Goal: Task Accomplishment & Management: Manage account settings

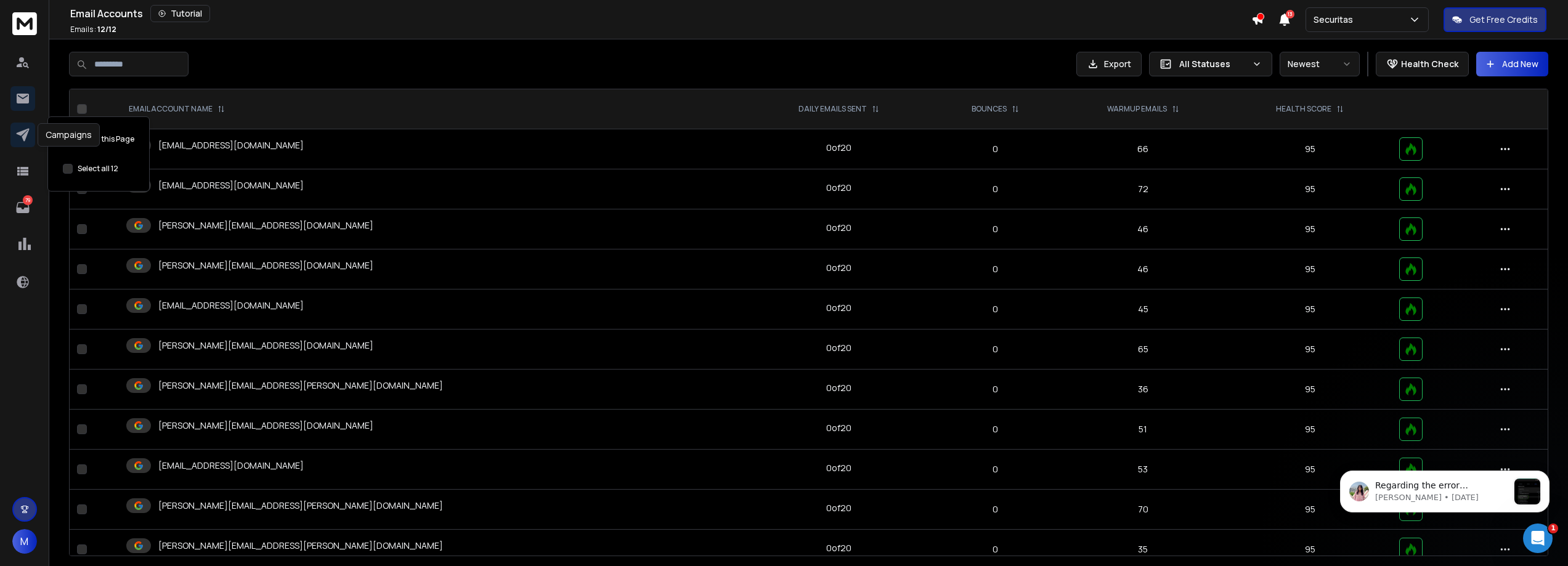
click at [24, 133] on icon at bounding box center [22, 135] width 15 height 14
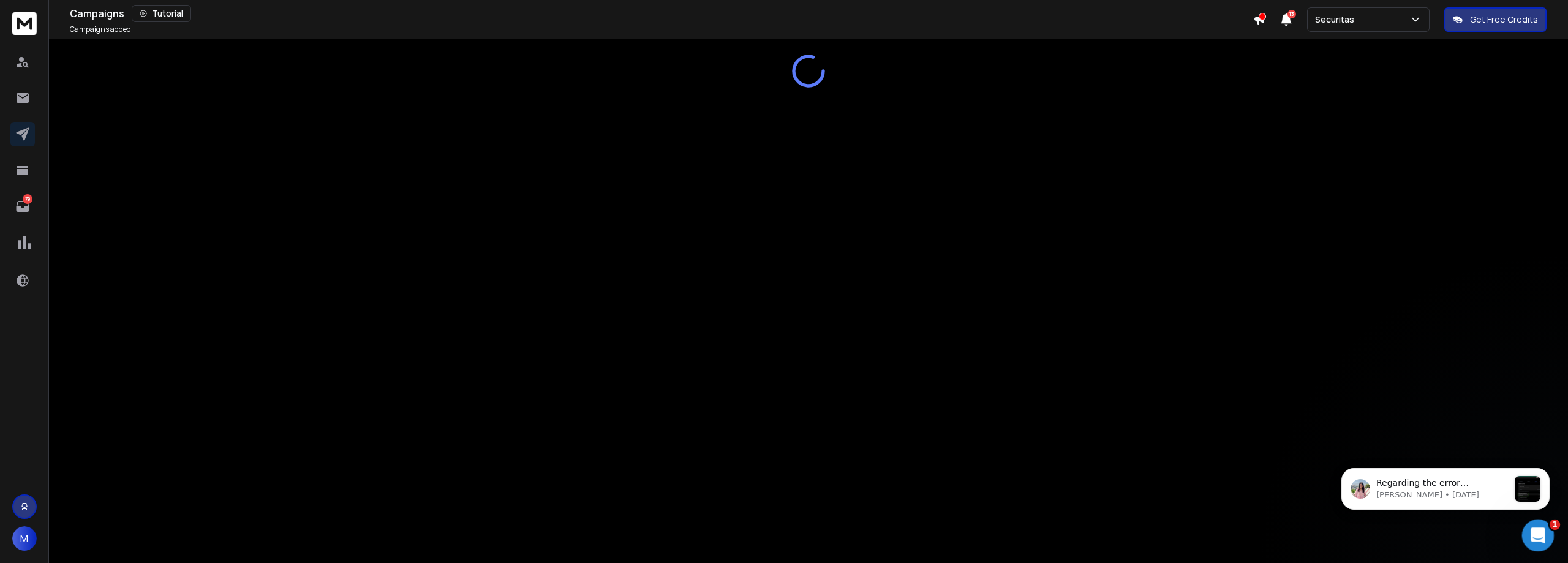
click at [1539, 540] on icon "Open Intercom Messenger" at bounding box center [1536, 533] width 20 height 20
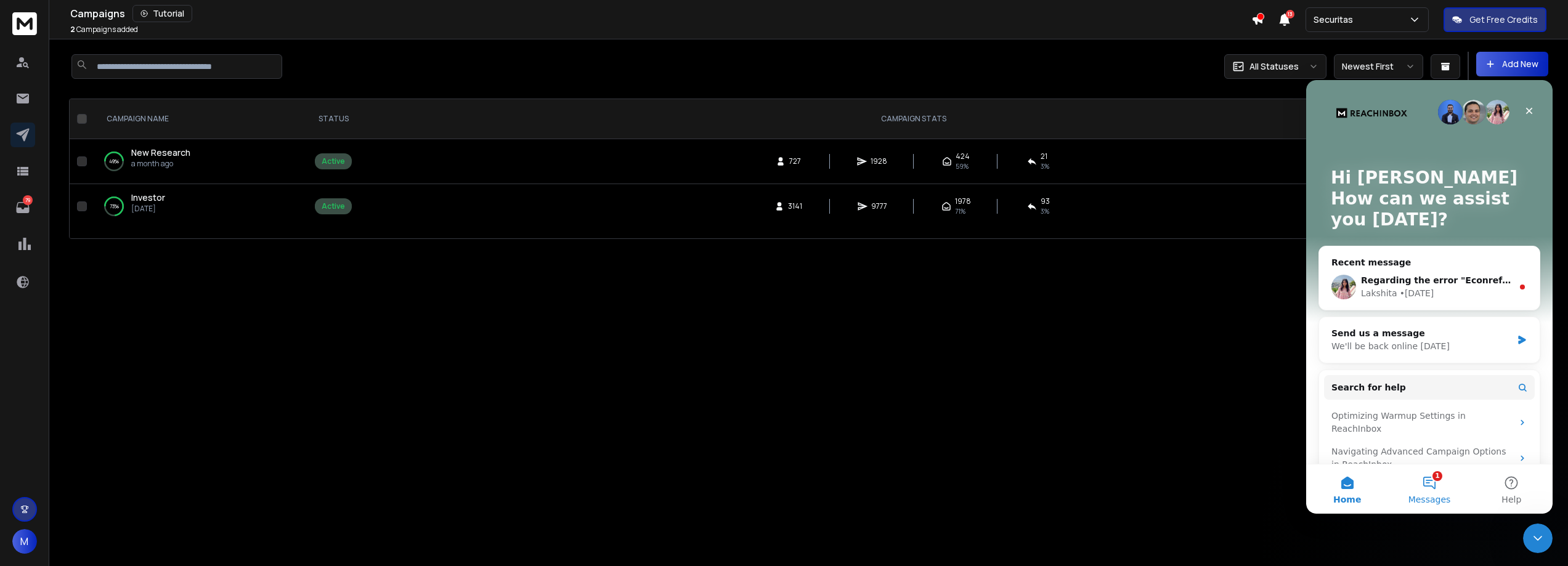
click at [1428, 485] on button "1 Messages" at bounding box center [1428, 488] width 82 height 49
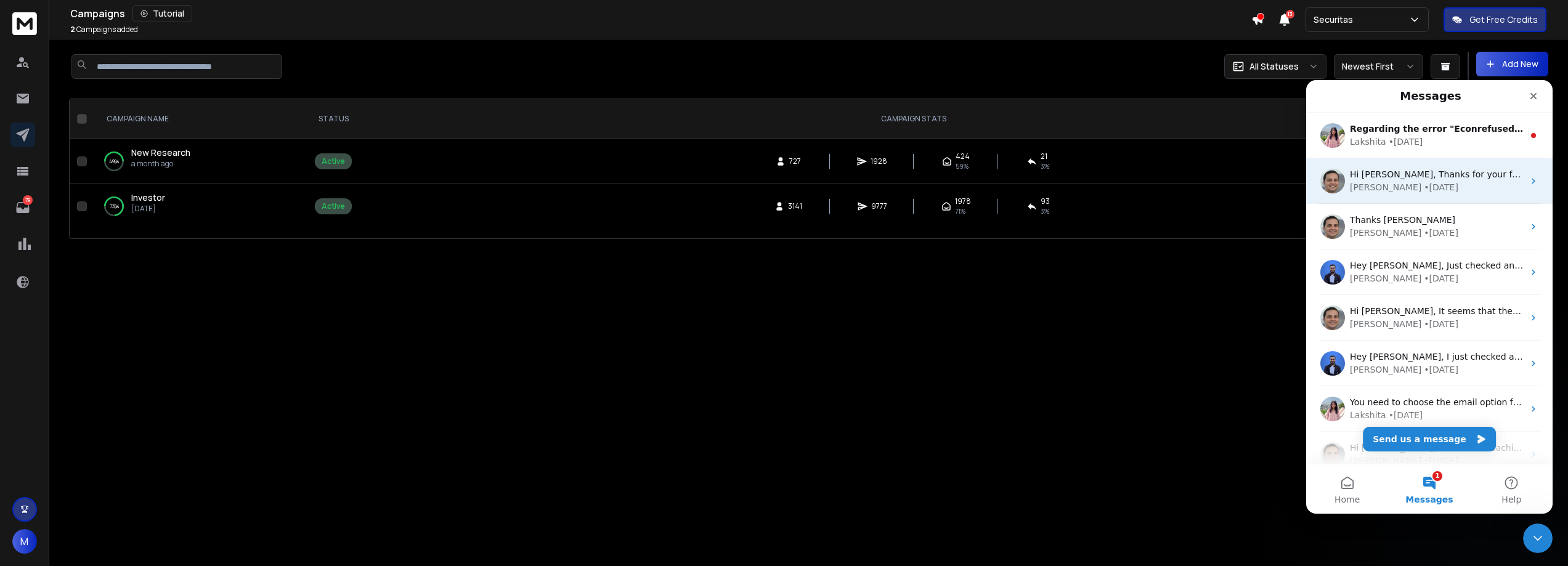
click at [1406, 192] on div "Raj • 3w ago" at bounding box center [1437, 187] width 174 height 13
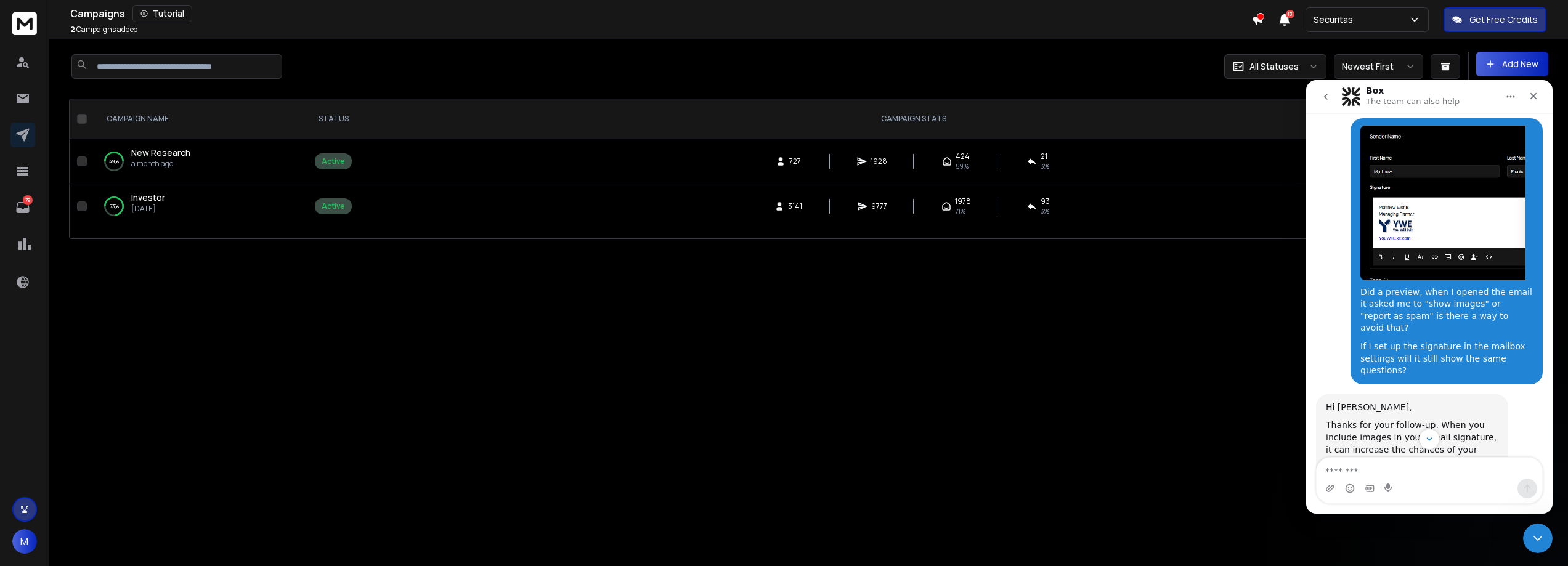
scroll to position [823, 0]
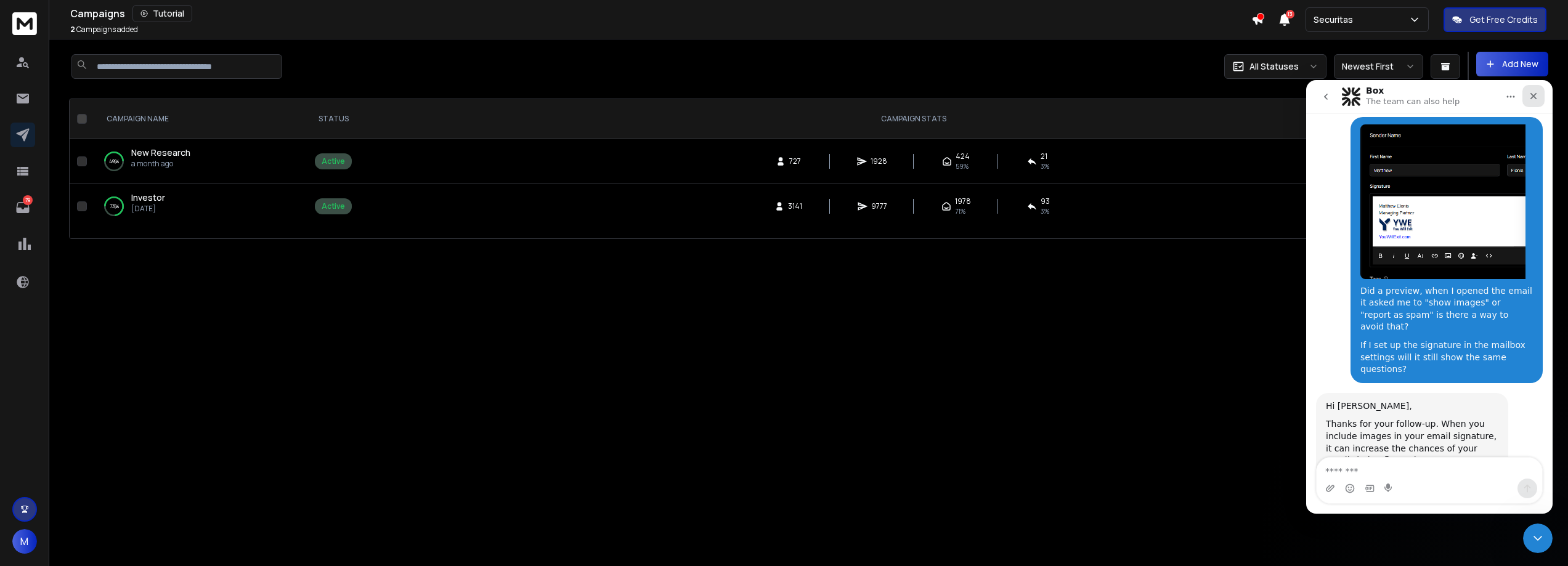
click at [1539, 100] on div "Close" at bounding box center [1533, 96] width 22 height 22
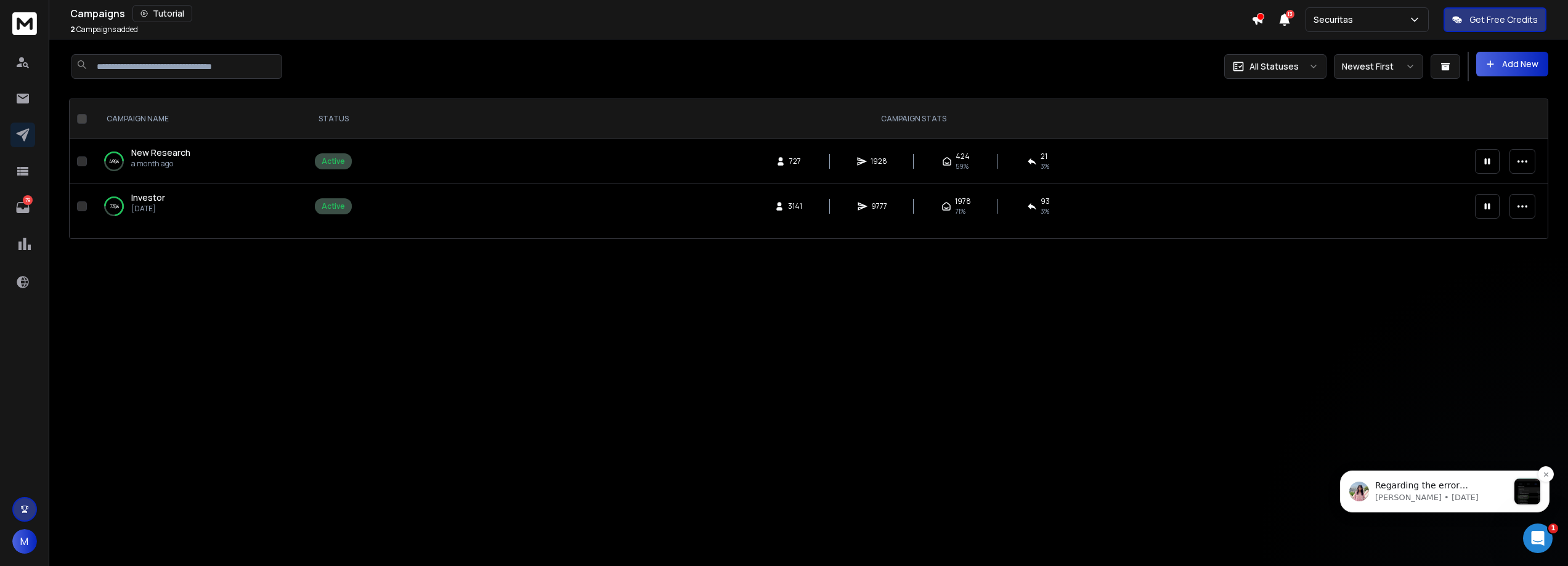
click at [1450, 500] on p "Lakshita • 1d ago" at bounding box center [1442, 498] width 133 height 11
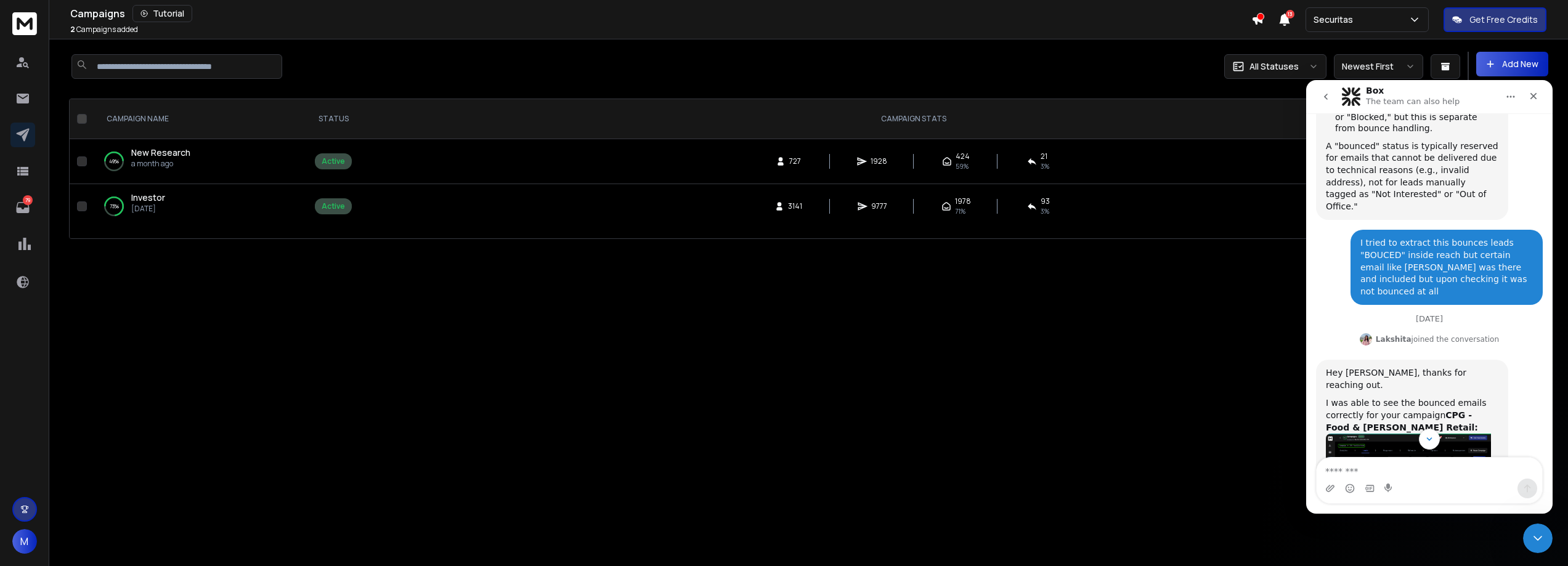
scroll to position [1427, 0]
click at [1416, 432] on img "Lakshita says…" at bounding box center [1408, 480] width 165 height 97
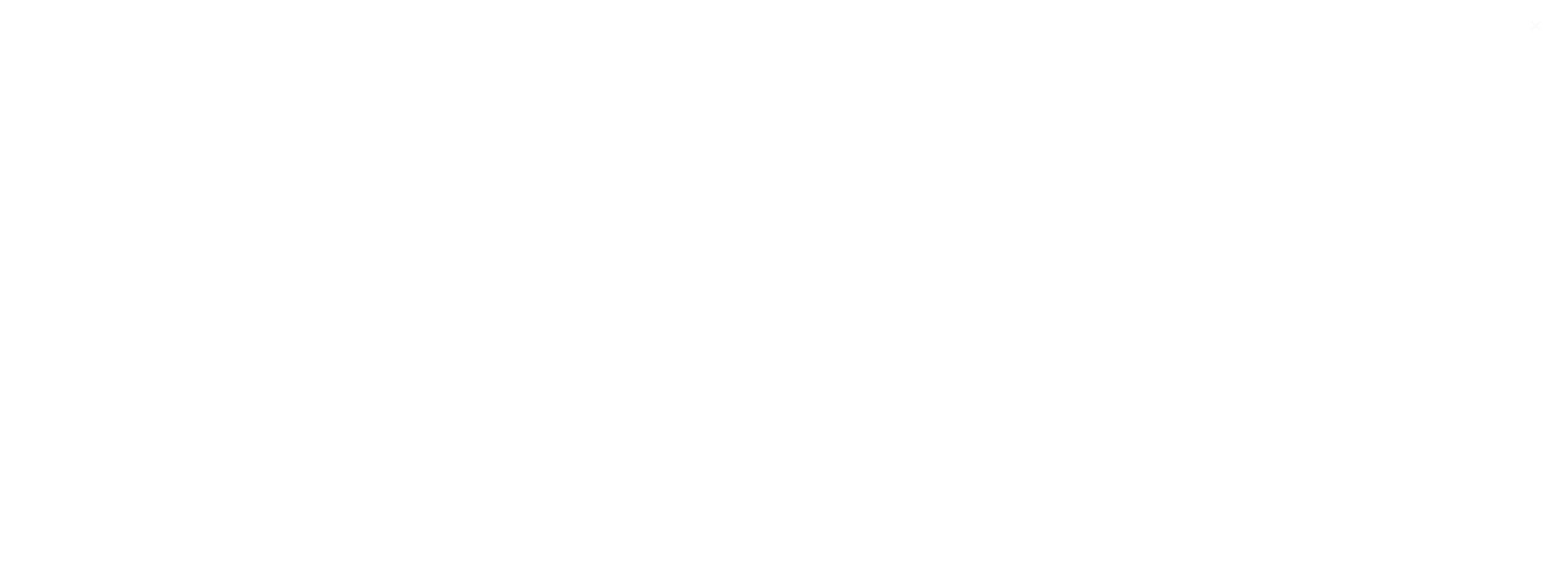
scroll to position [0, 0]
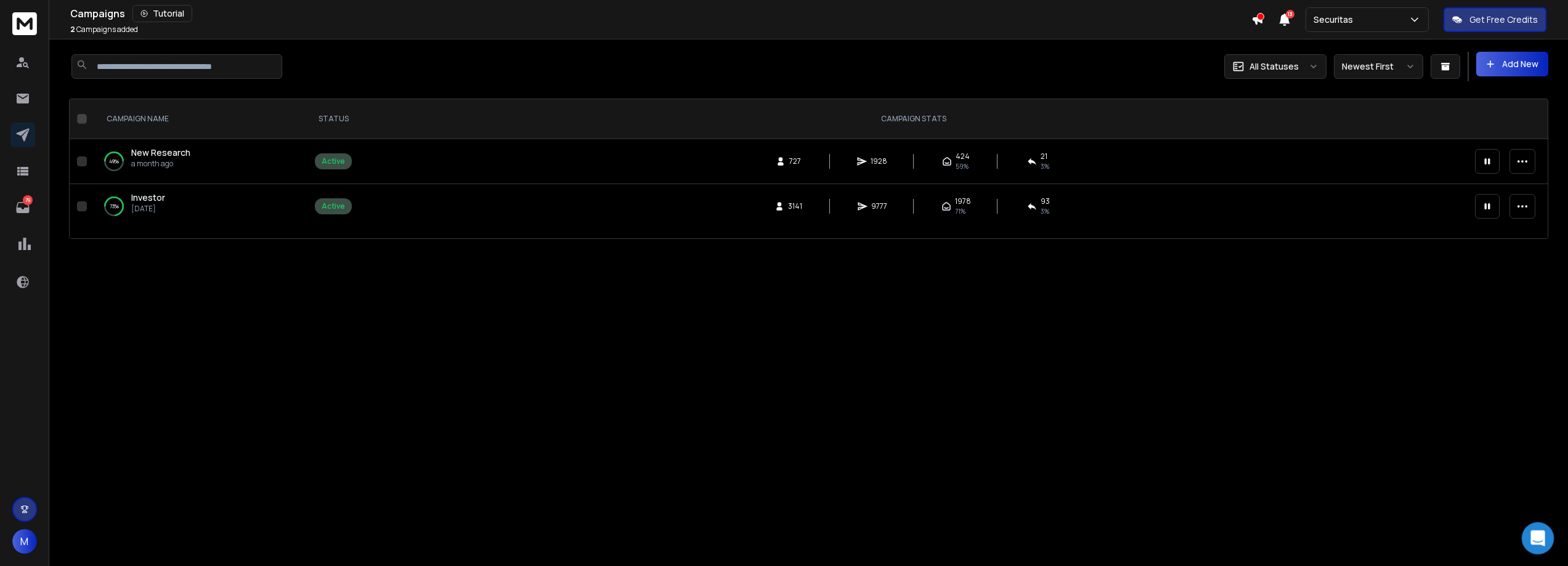
click at [1533, 545] on div "Open Intercom Messenger" at bounding box center [1536, 536] width 41 height 41
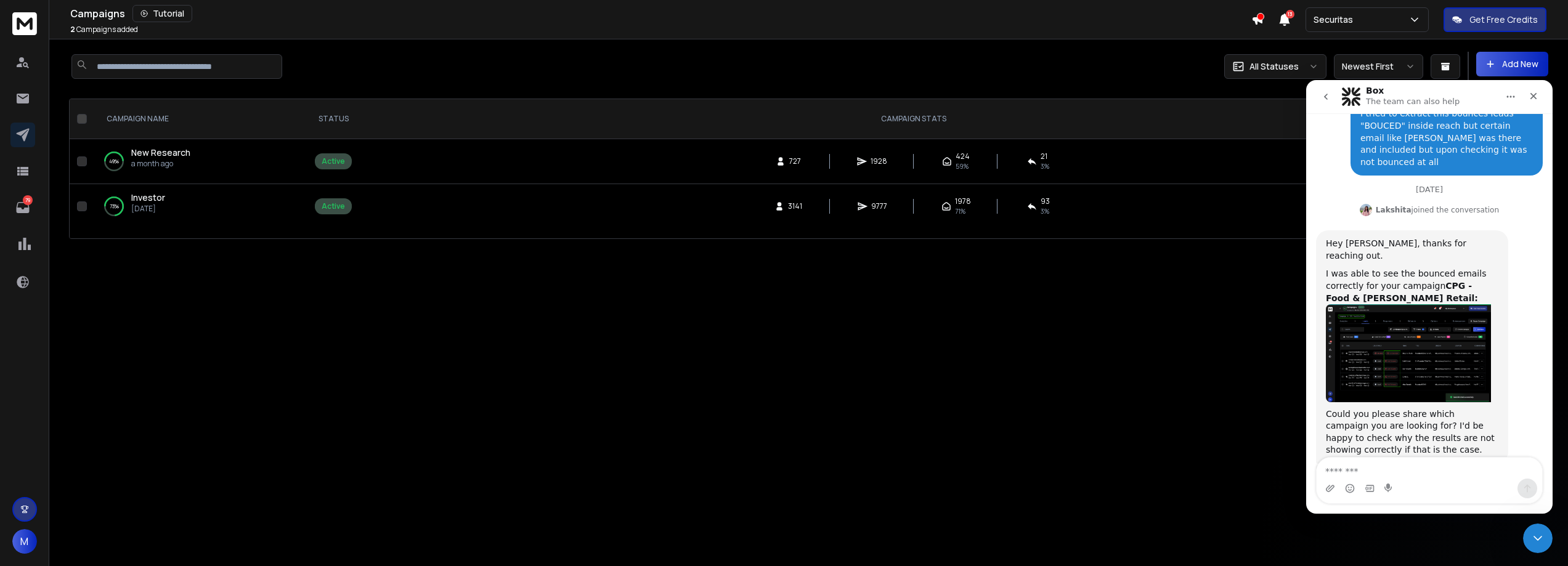
scroll to position [1591, 0]
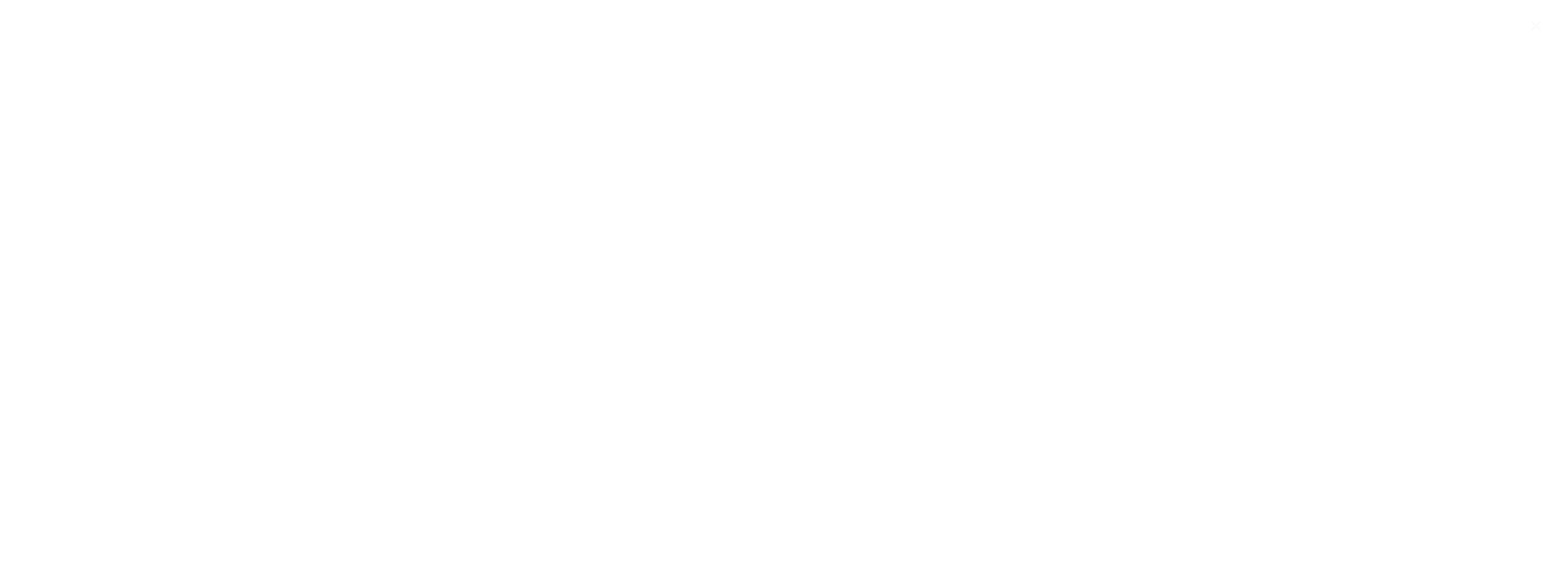
scroll to position [0, 0]
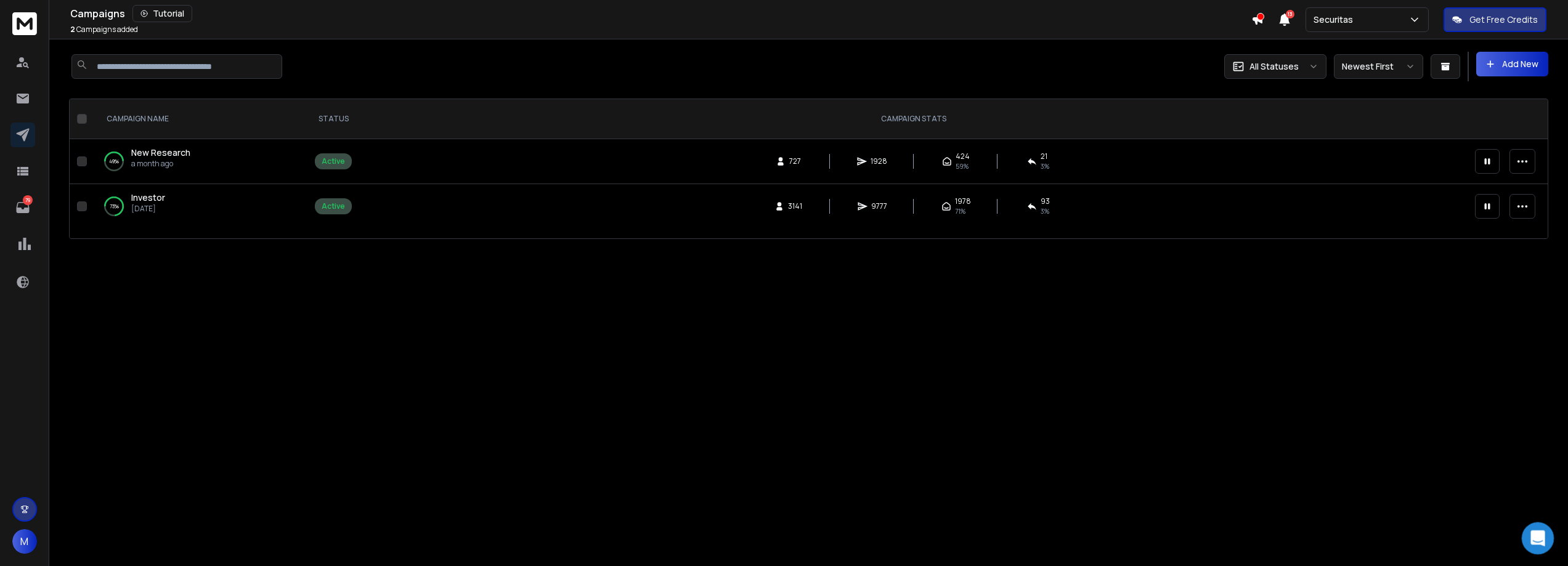
click at [1531, 533] on icon "Open Intercom Messenger" at bounding box center [1536, 536] width 20 height 20
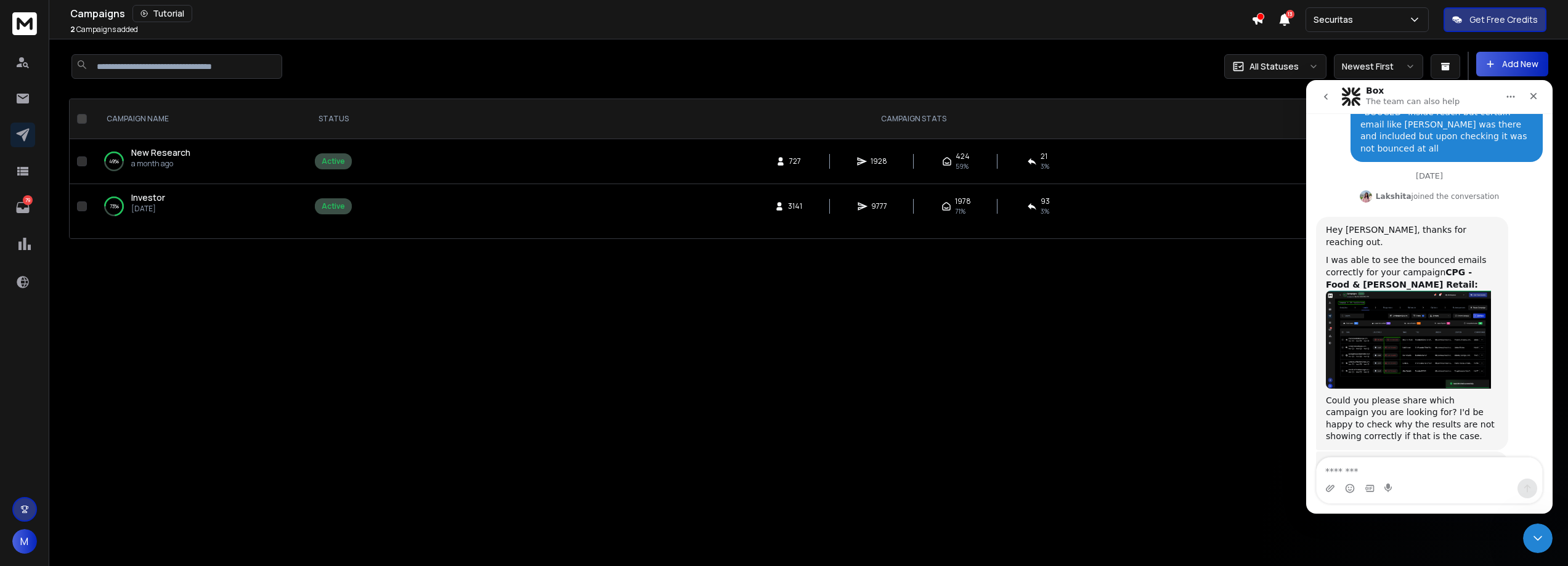
scroll to position [1591, 0]
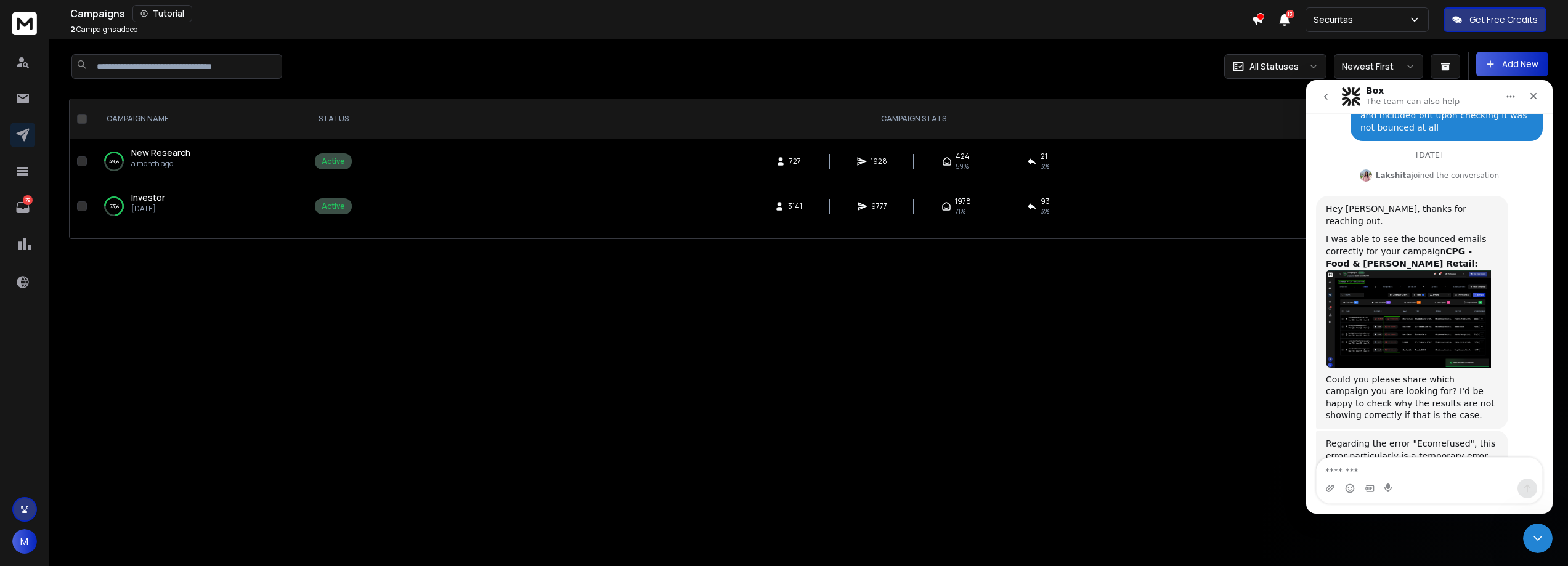
click at [1380, 466] on textarea "Message…" at bounding box center [1429, 468] width 225 height 21
drag, startPoint x: 1405, startPoint y: 250, endPoint x: 1368, endPoint y: 251, distance: 37.0
click at [1451, 438] on div "Regarding the error "Econrefused", this error particularly is a temporary error…" at bounding box center [1412, 491] width 173 height 108
click at [1362, 438] on div "Regarding the error "Econrefused", this error particularly is a temporary error…" at bounding box center [1412, 491] width 173 height 108
drag, startPoint x: 1325, startPoint y: 253, endPoint x: 1455, endPoint y: 253, distance: 130.0
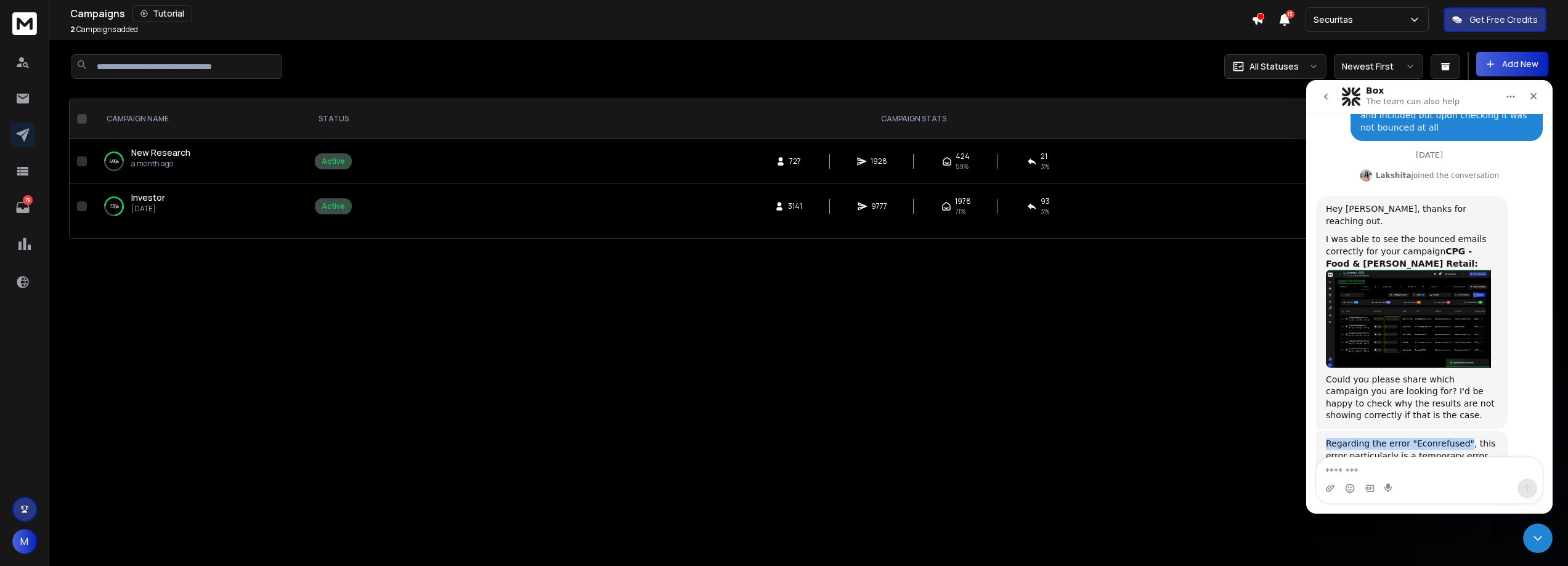
click at [1455, 430] on div "Regarding the error "Econrefused", this error particularly is a temporary error…" at bounding box center [1412, 532] width 192 height 205
copy div "Regarding the error "Econrefused""
click at [1388, 474] on textarea "Message…" at bounding box center [1429, 468] width 225 height 21
paste textarea "**********"
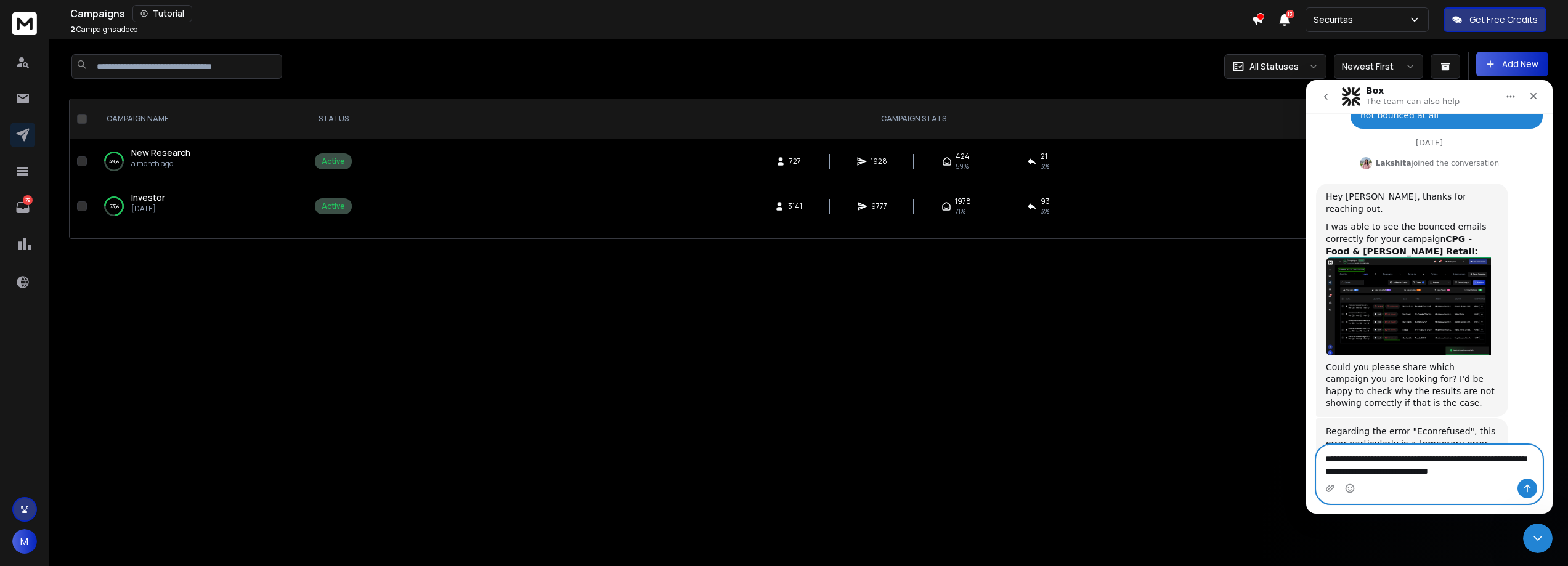
type textarea "**********"
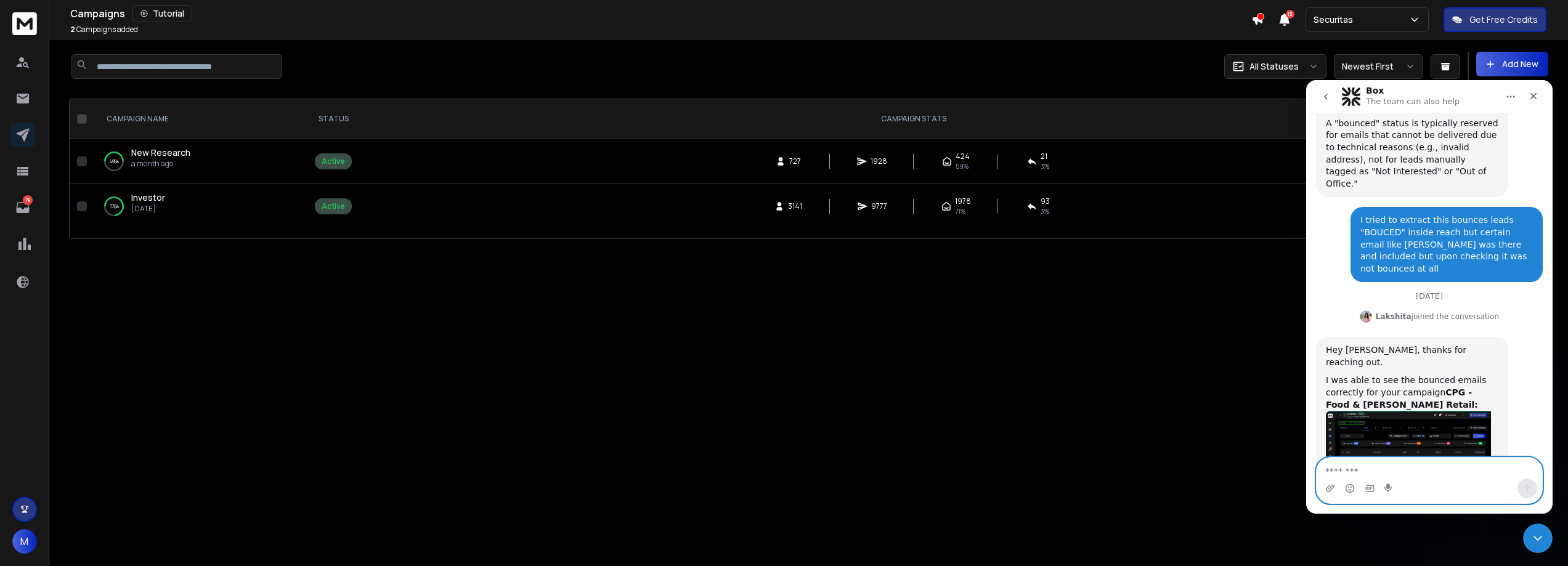
scroll to position [1423, 0]
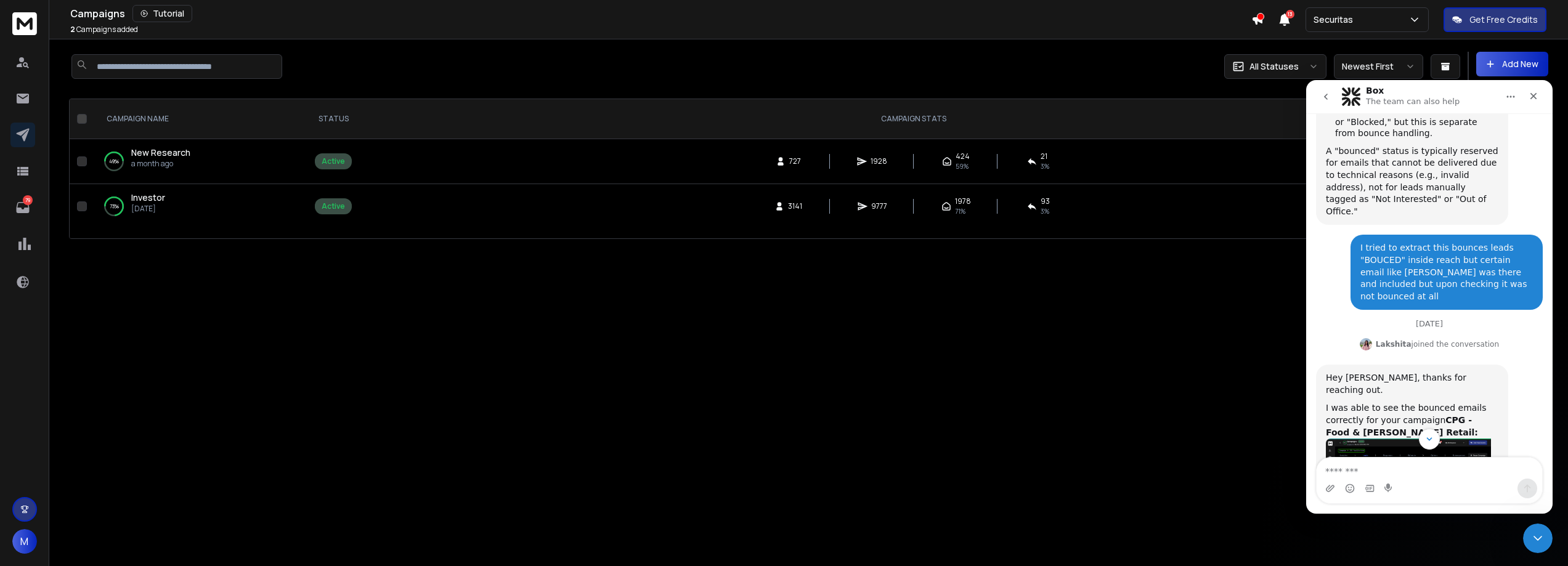
click at [1383, 438] on img "Lakshita says…" at bounding box center [1408, 487] width 165 height 97
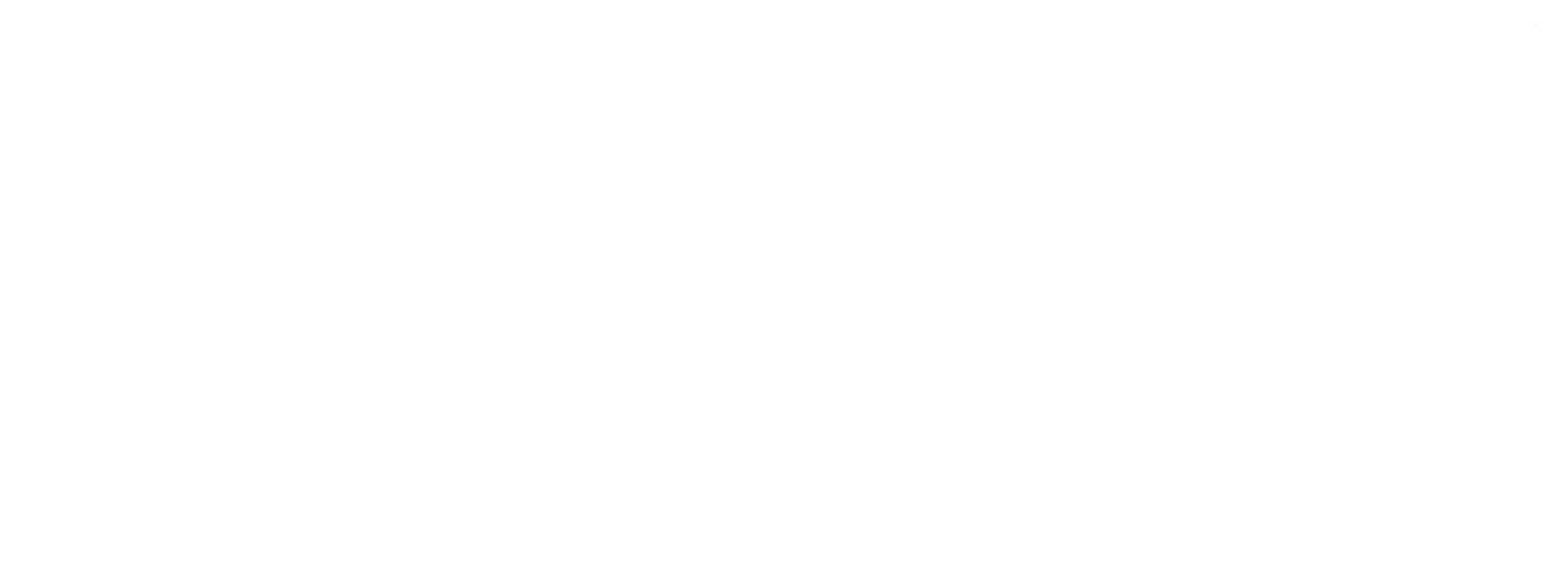
scroll to position [0, 0]
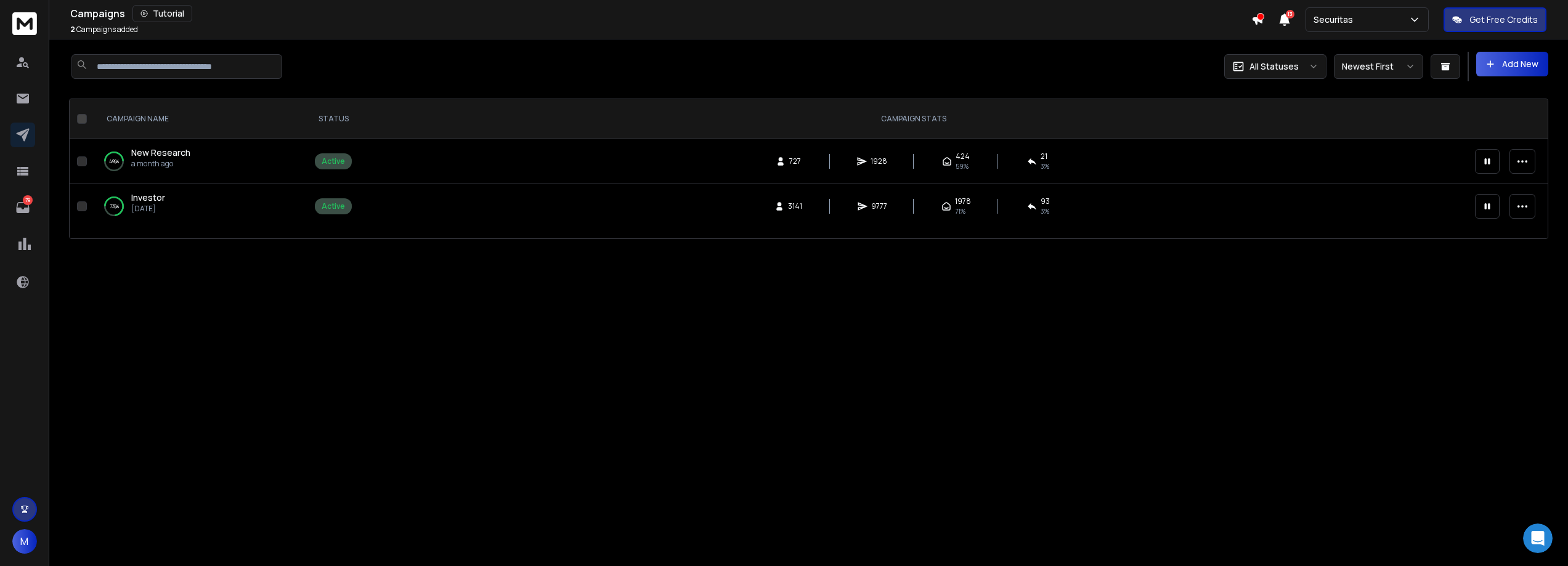
click at [163, 217] on div "Investor 3 months ago" at bounding box center [148, 206] width 34 height 30
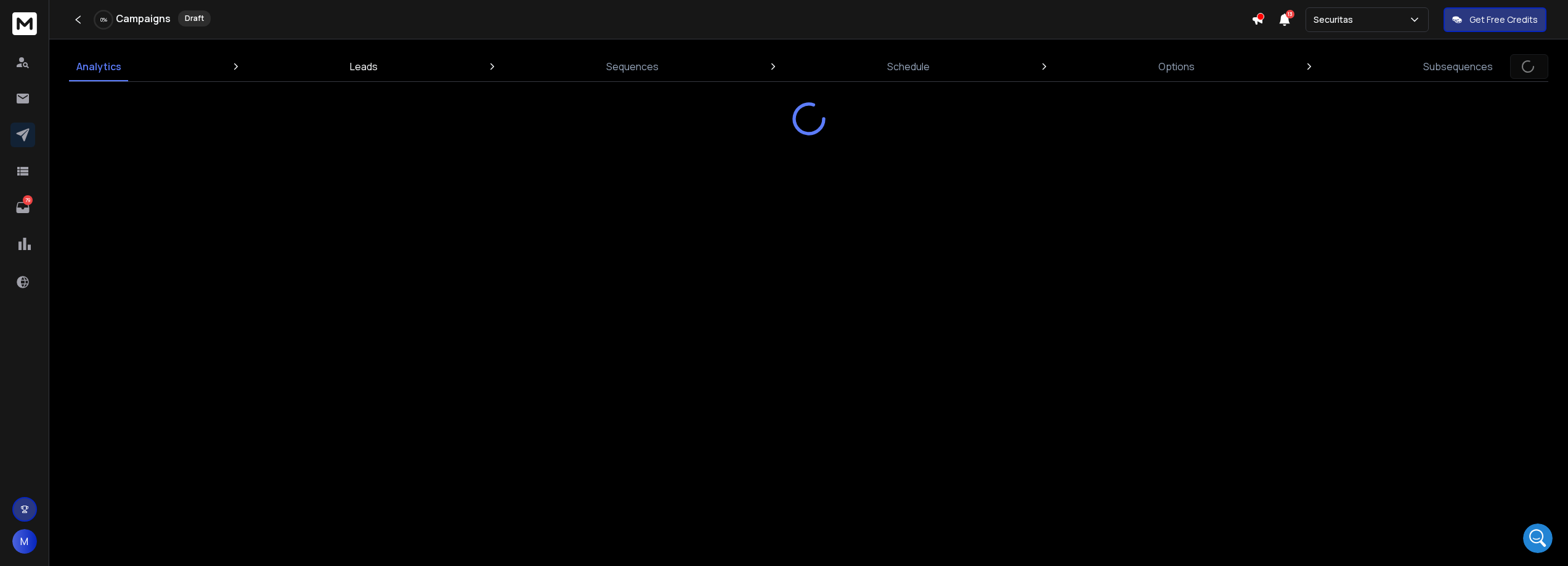
click at [356, 64] on p "Leads" at bounding box center [364, 66] width 28 height 14
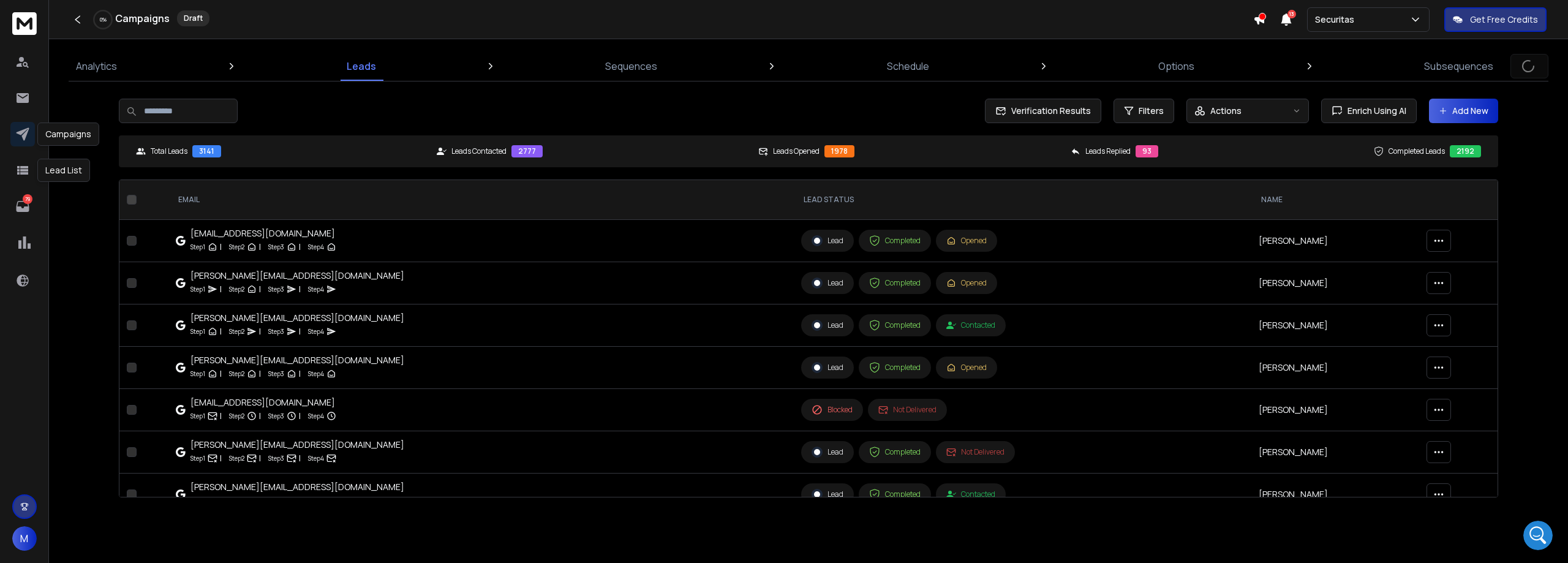
click at [25, 141] on link at bounding box center [23, 134] width 25 height 25
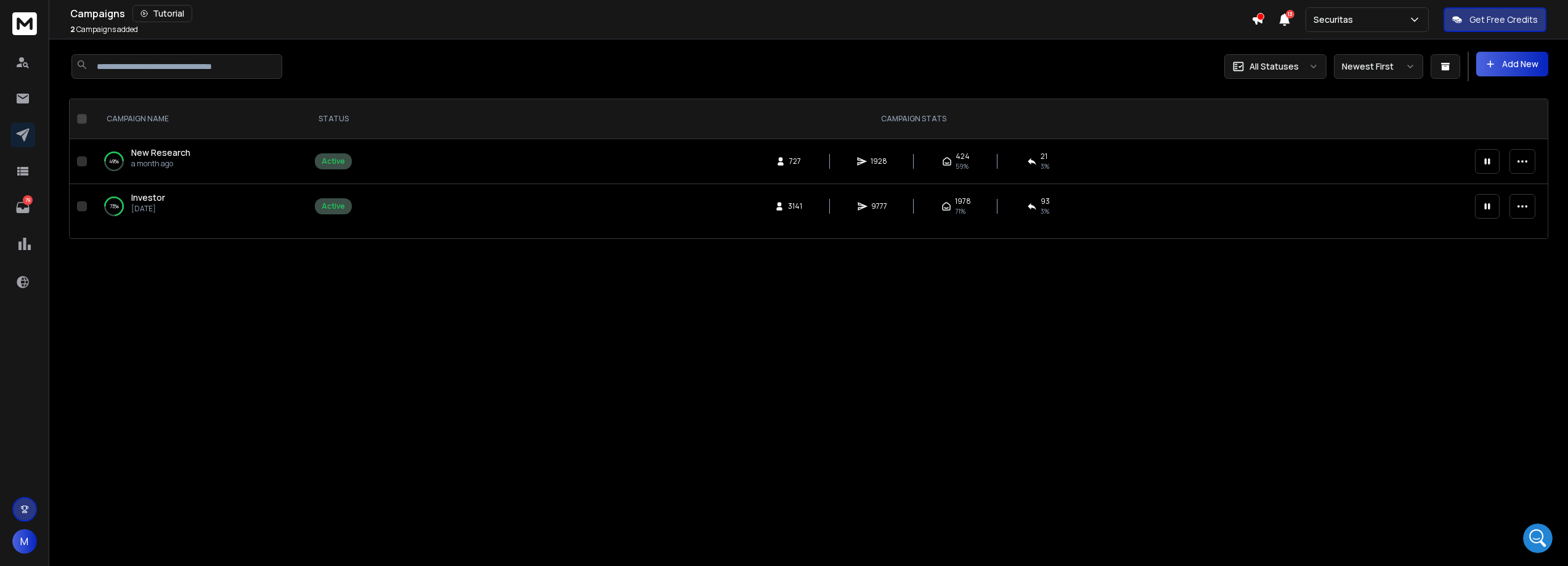
click at [164, 155] on span "New Research" at bounding box center [161, 152] width 59 height 12
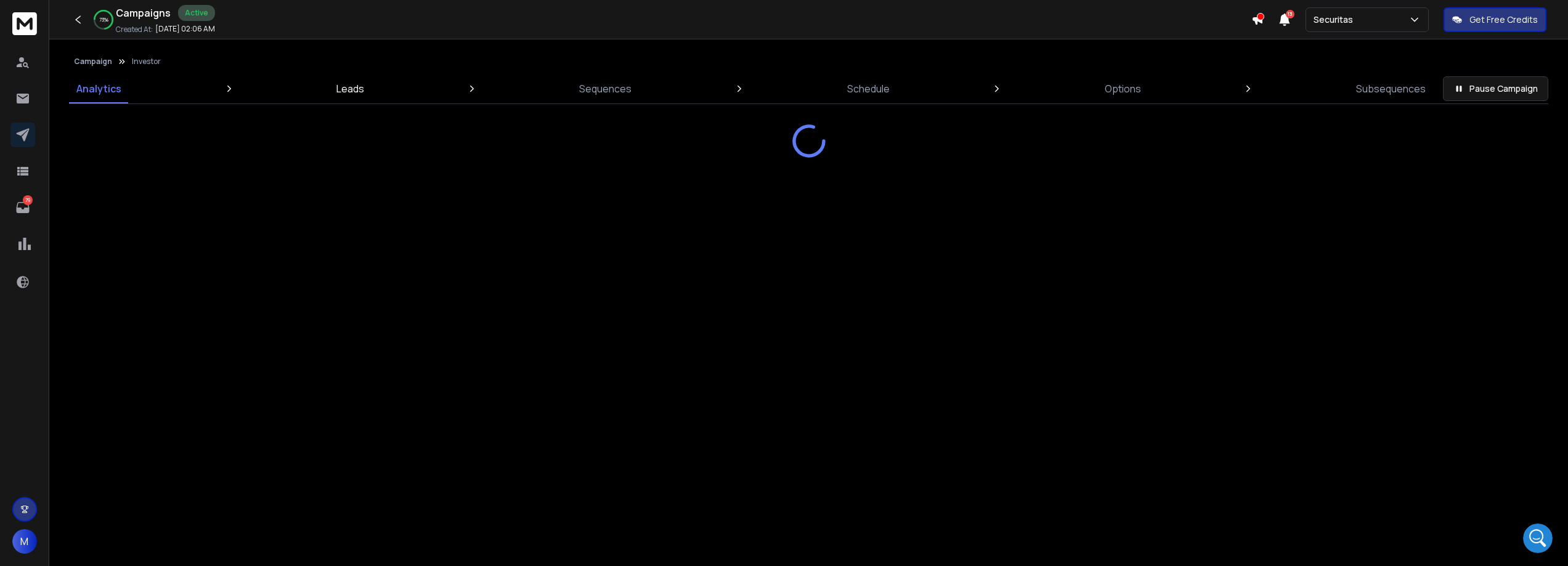
click at [338, 95] on p "Leads" at bounding box center [350, 88] width 28 height 14
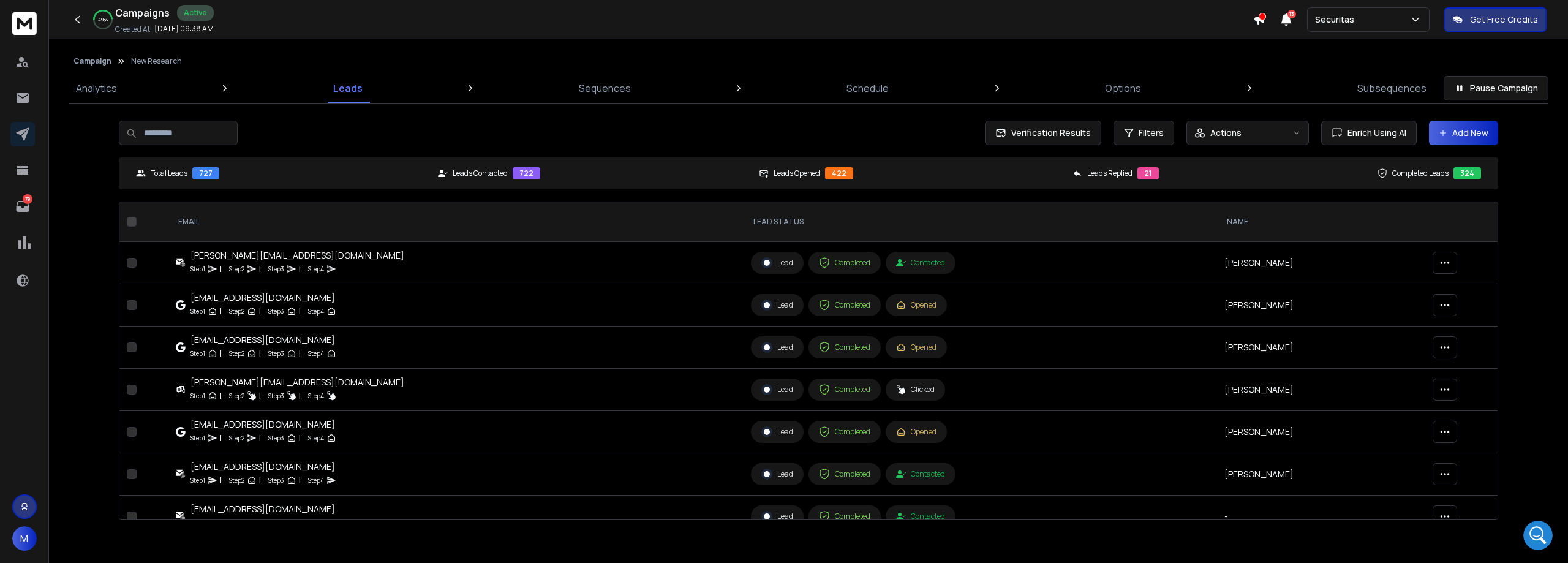
click at [1431, 131] on button "Add New" at bounding box center [1464, 133] width 69 height 25
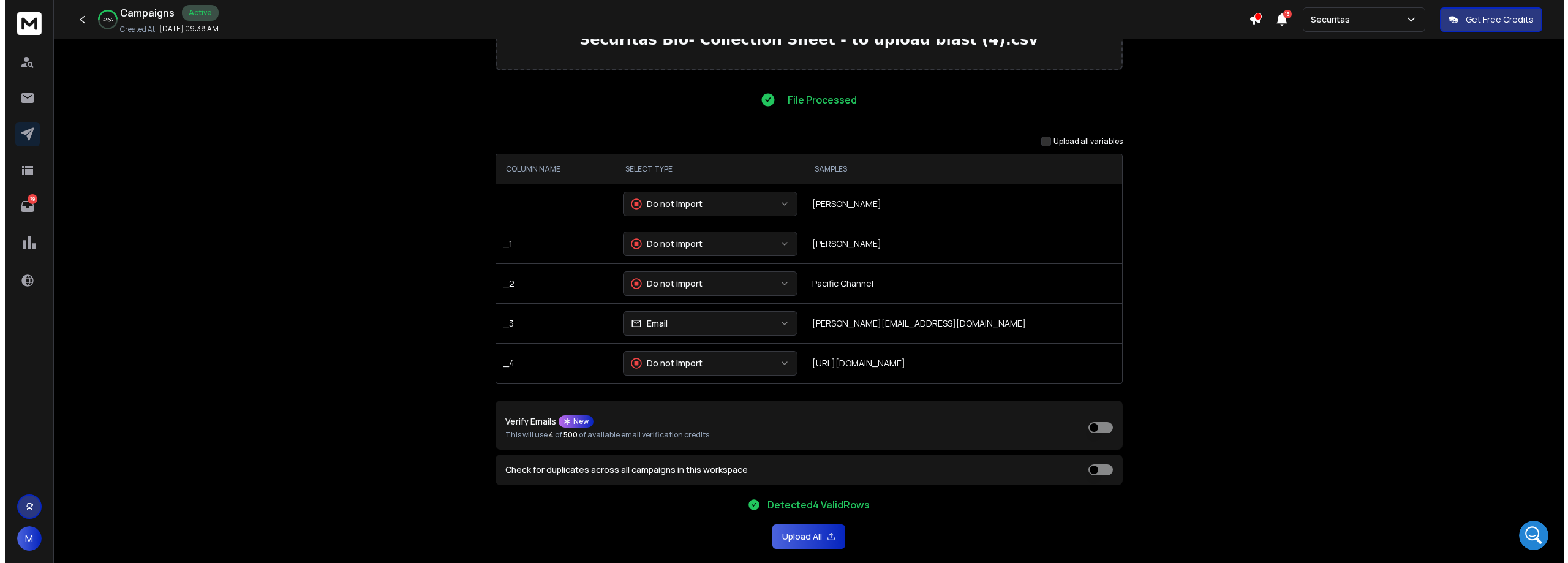
scroll to position [84, 0]
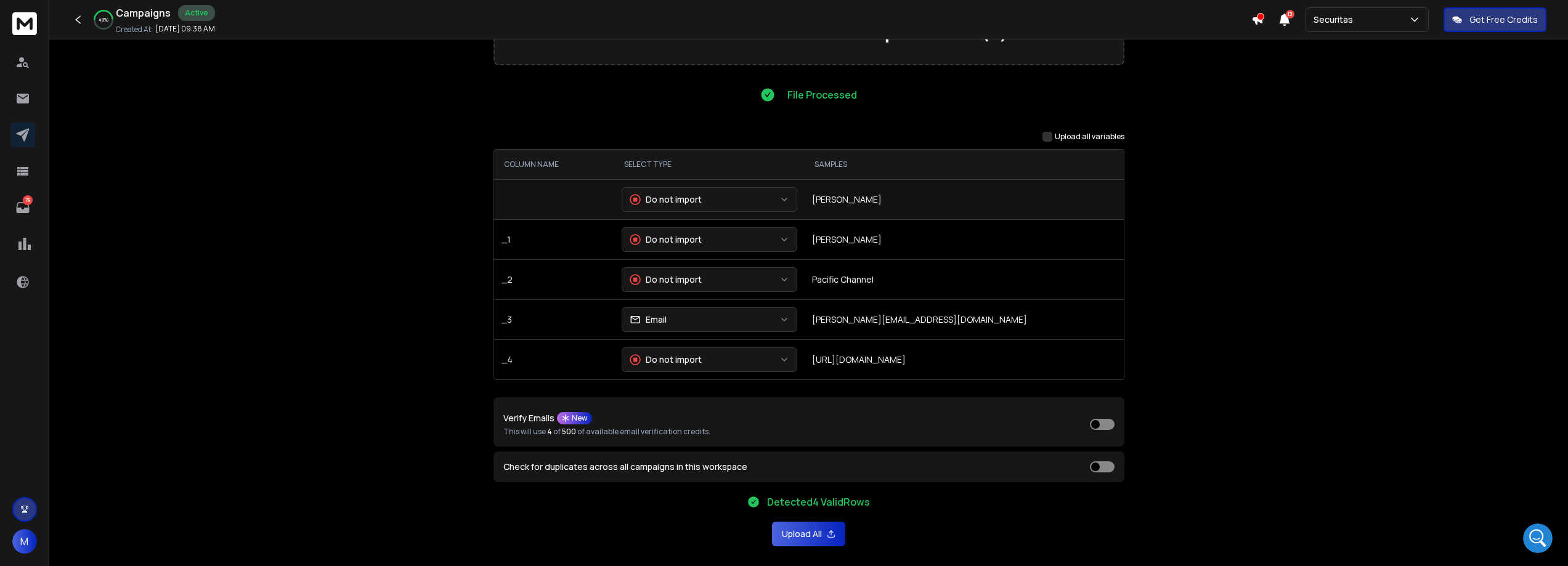
click at [705, 199] on button "Do not import" at bounding box center [709, 199] width 175 height 25
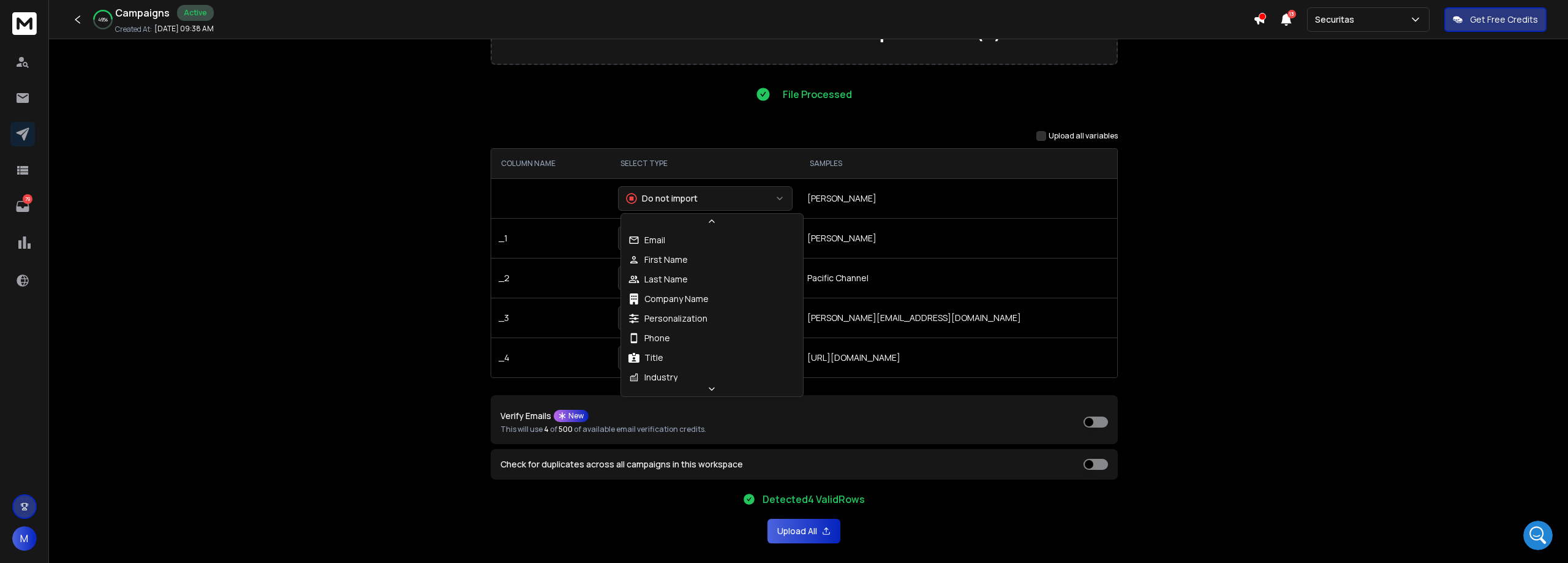
scroll to position [0, 0]
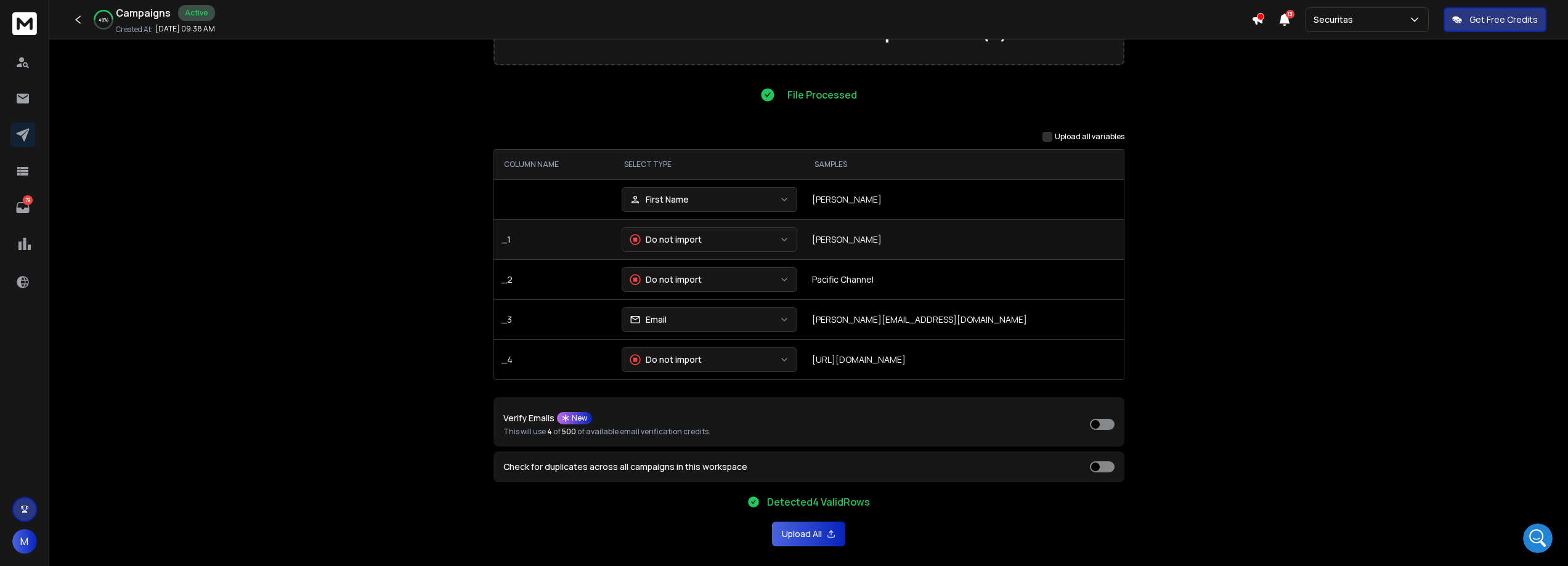
click at [692, 240] on div "Do not import" at bounding box center [665, 240] width 72 height 12
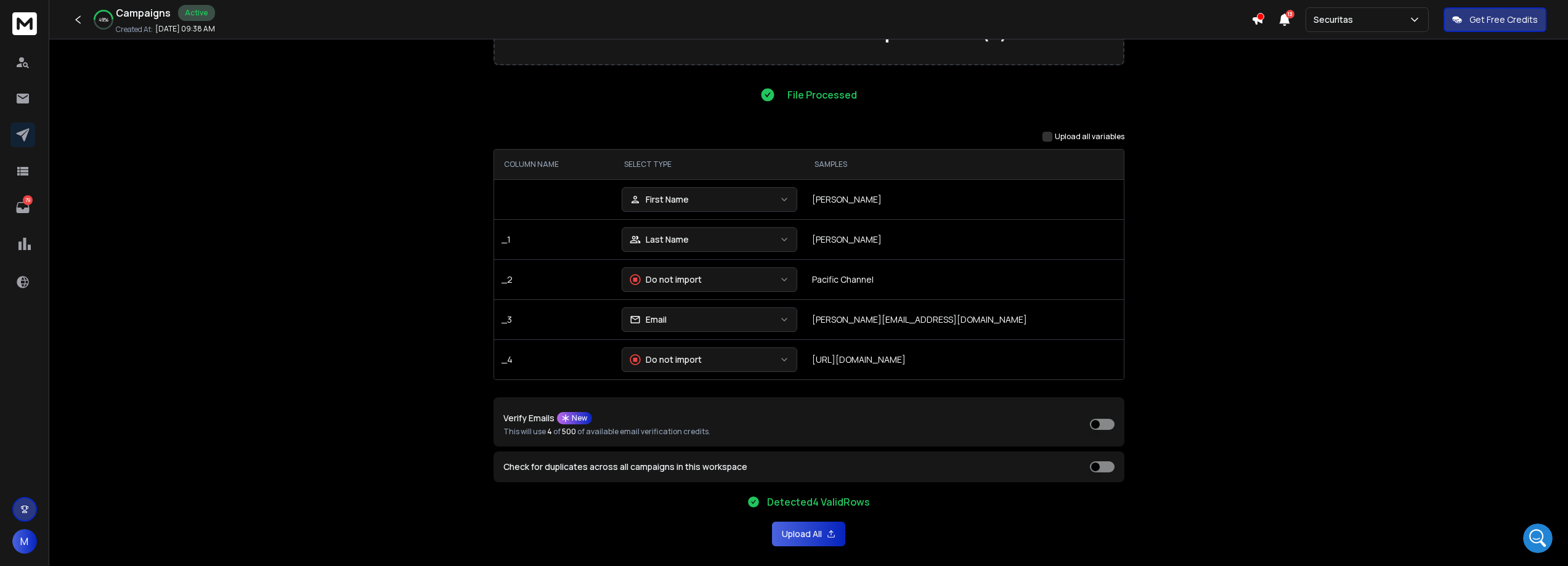
click at [352, 244] on div "Securitas Bio- Collection Sheet - to upload blast (4).csv File Processed Upload…" at bounding box center [784, 240] width 1568 height 651
click at [801, 528] on button "Upload All" at bounding box center [809, 534] width 73 height 25
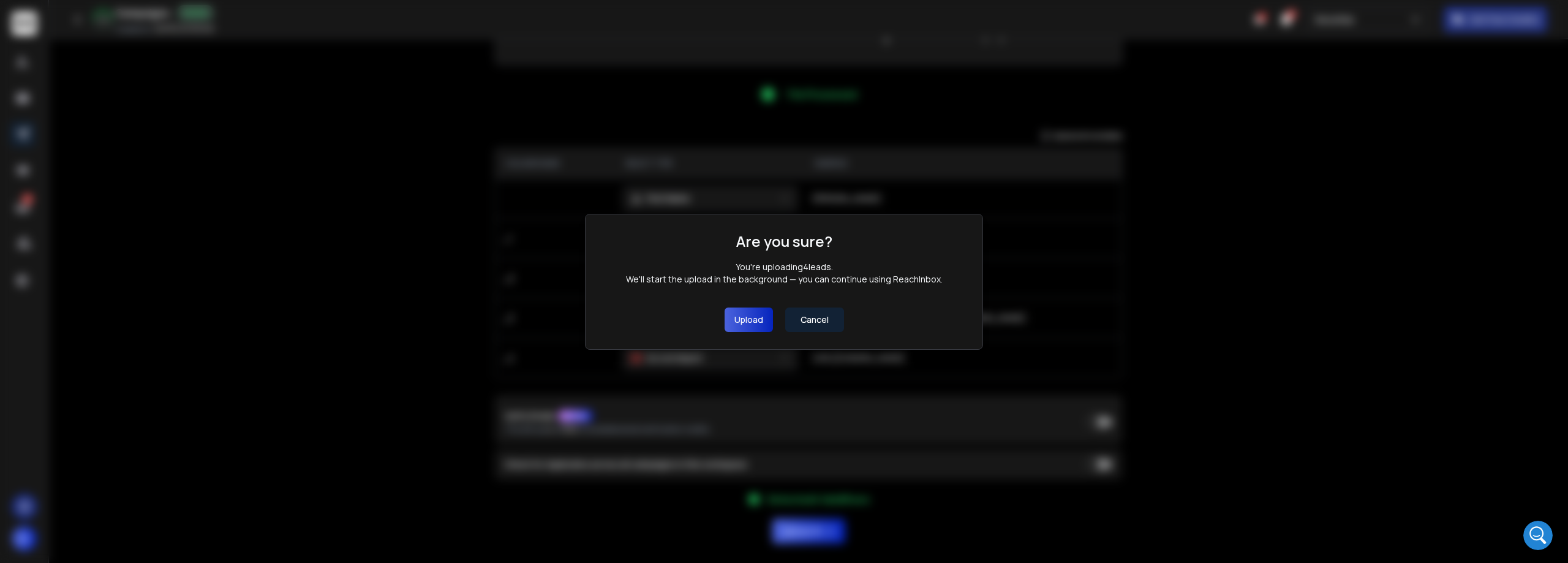
click at [751, 322] on button "Upload" at bounding box center [749, 320] width 48 height 25
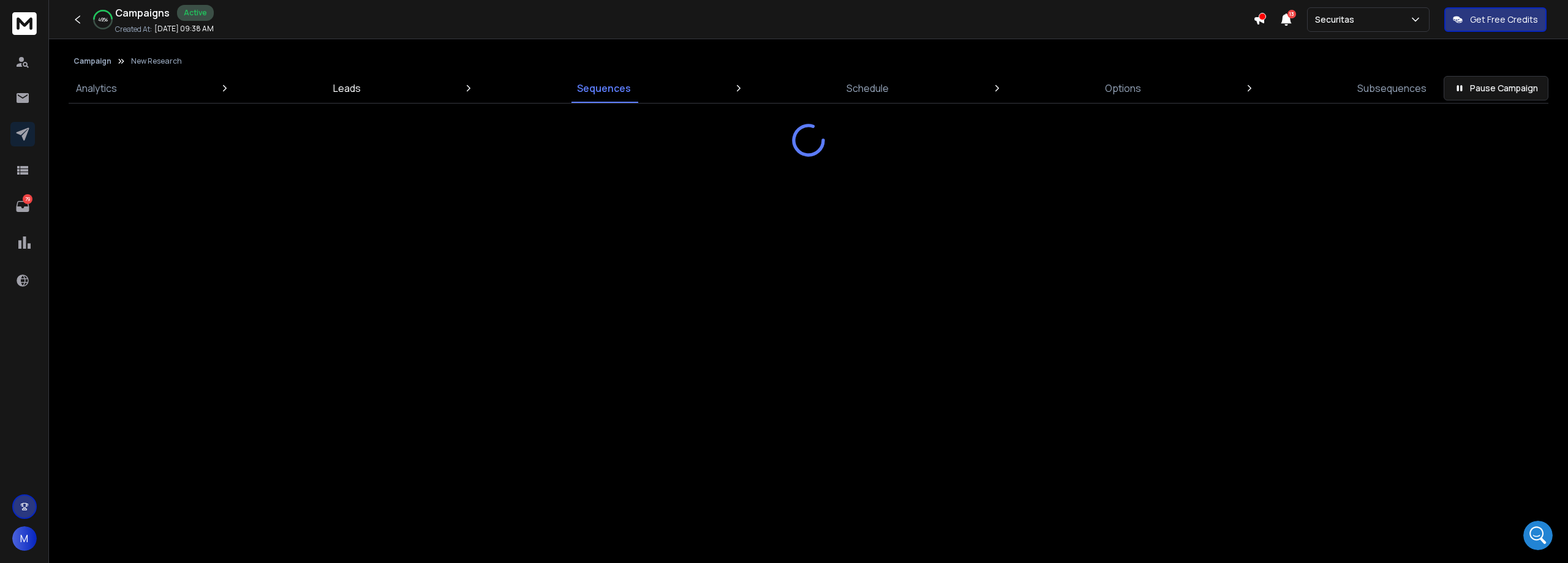
click at [354, 78] on link "Leads" at bounding box center [347, 88] width 43 height 30
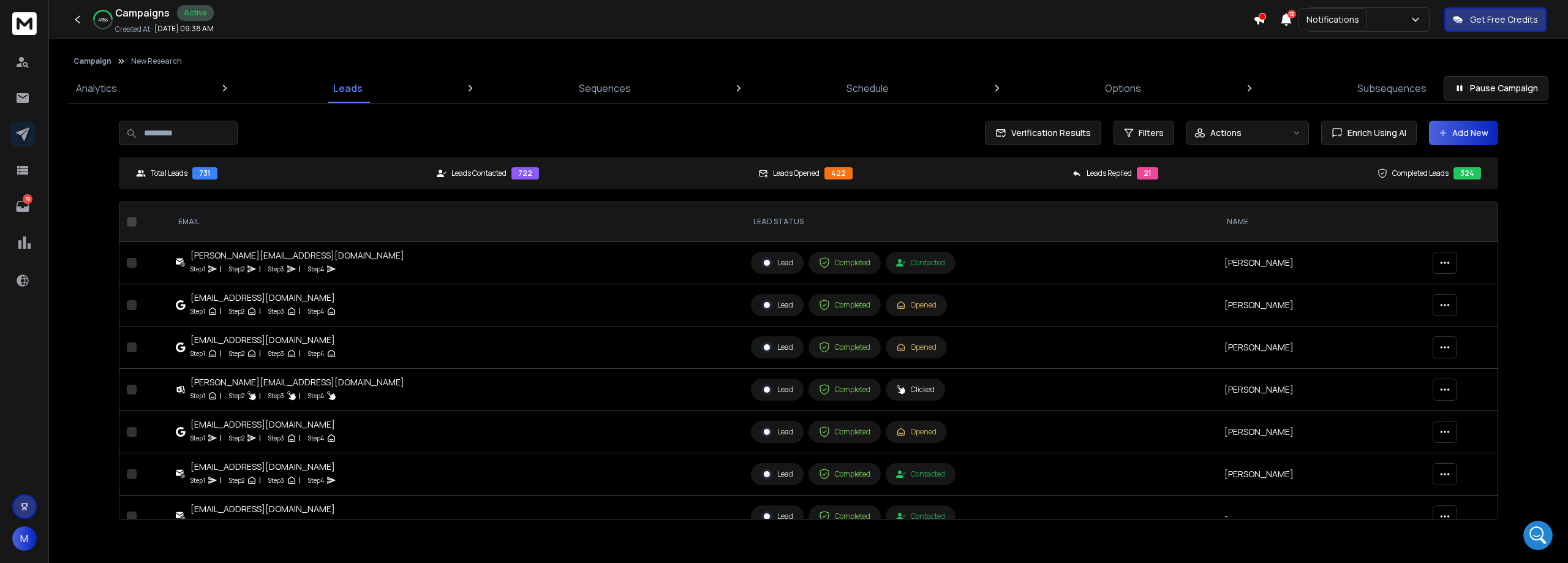
click at [1337, 21] on div "Notifications" at bounding box center [1333, 20] width 69 height 23
click at [1400, 20] on div "Securitas" at bounding box center [1368, 20] width 106 height 12
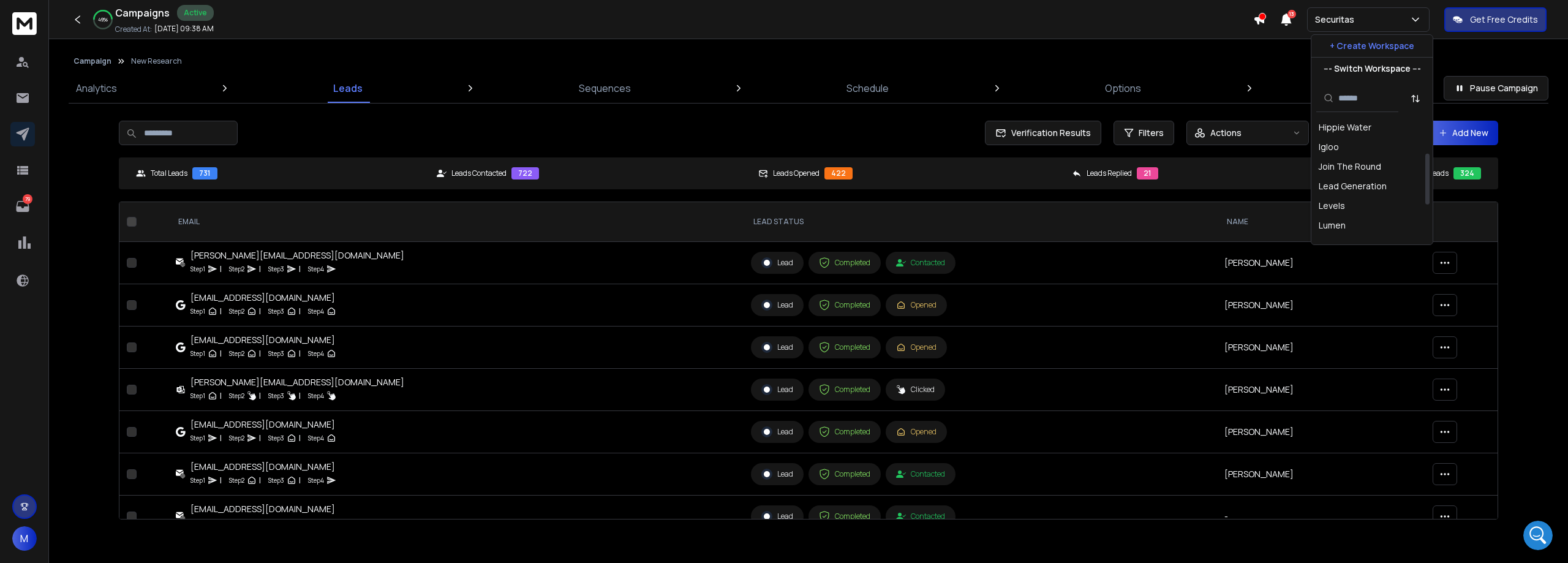
scroll to position [82, 0]
click at [1366, 145] on div "Igloo" at bounding box center [1372, 146] width 116 height 20
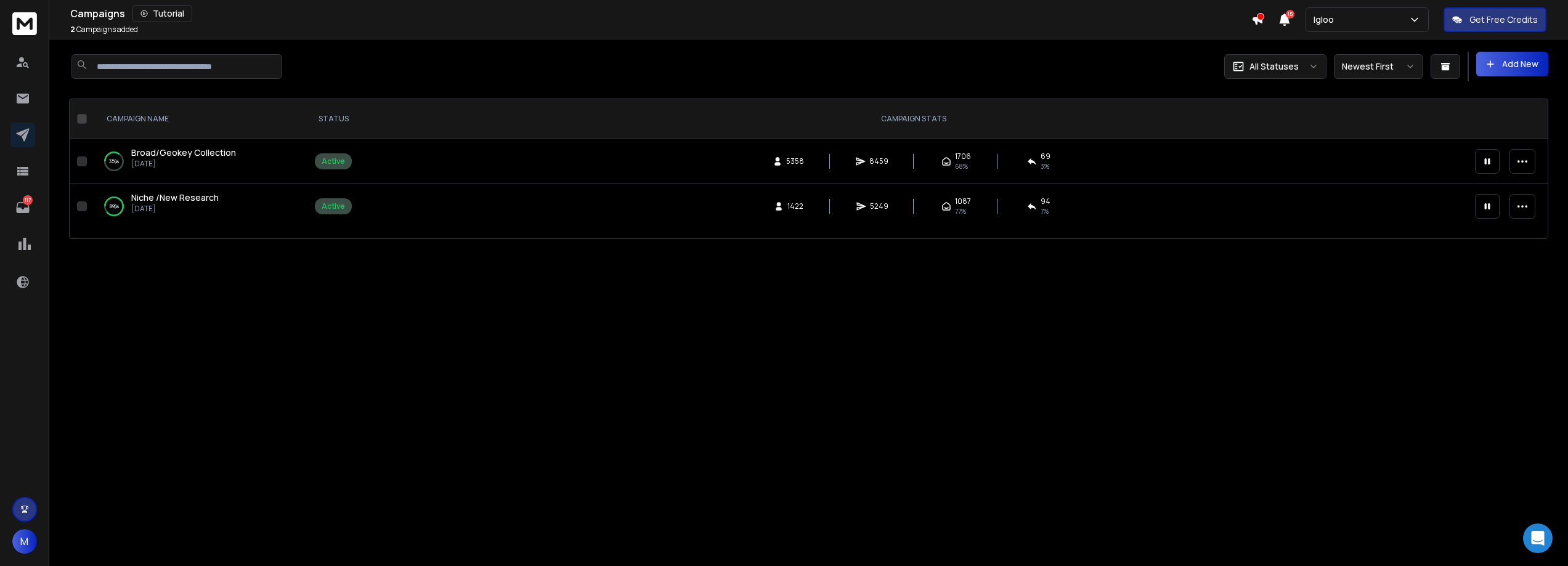
click at [227, 208] on div "89 % Niche /New Research 3 months ago" at bounding box center [200, 206] width 191 height 30
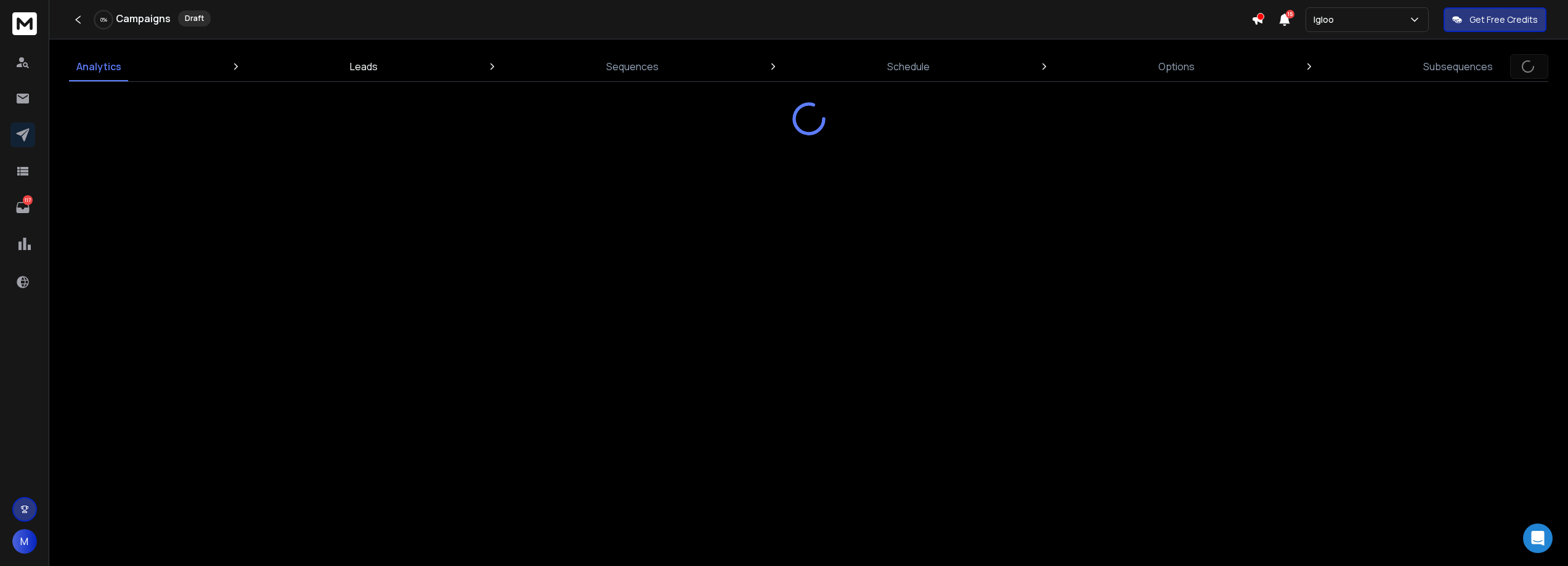
click at [347, 72] on link "Leads" at bounding box center [364, 66] width 43 height 30
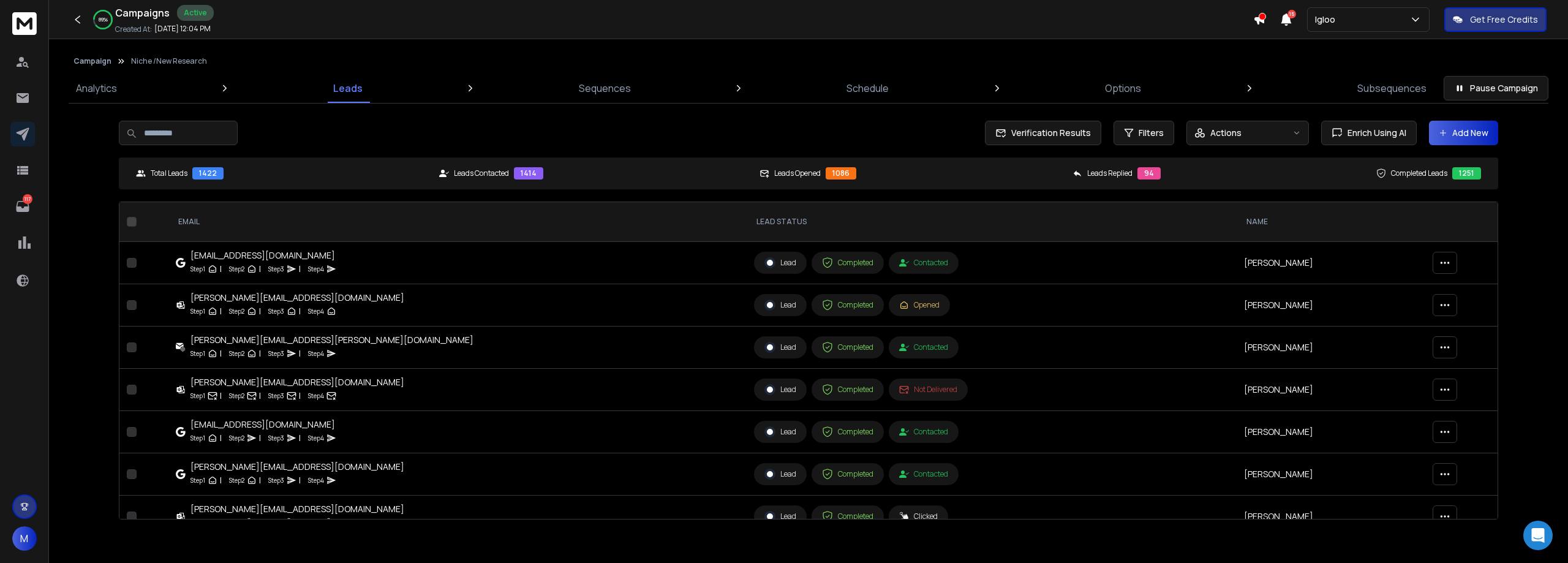
click at [1466, 126] on button "Add New" at bounding box center [1464, 133] width 69 height 25
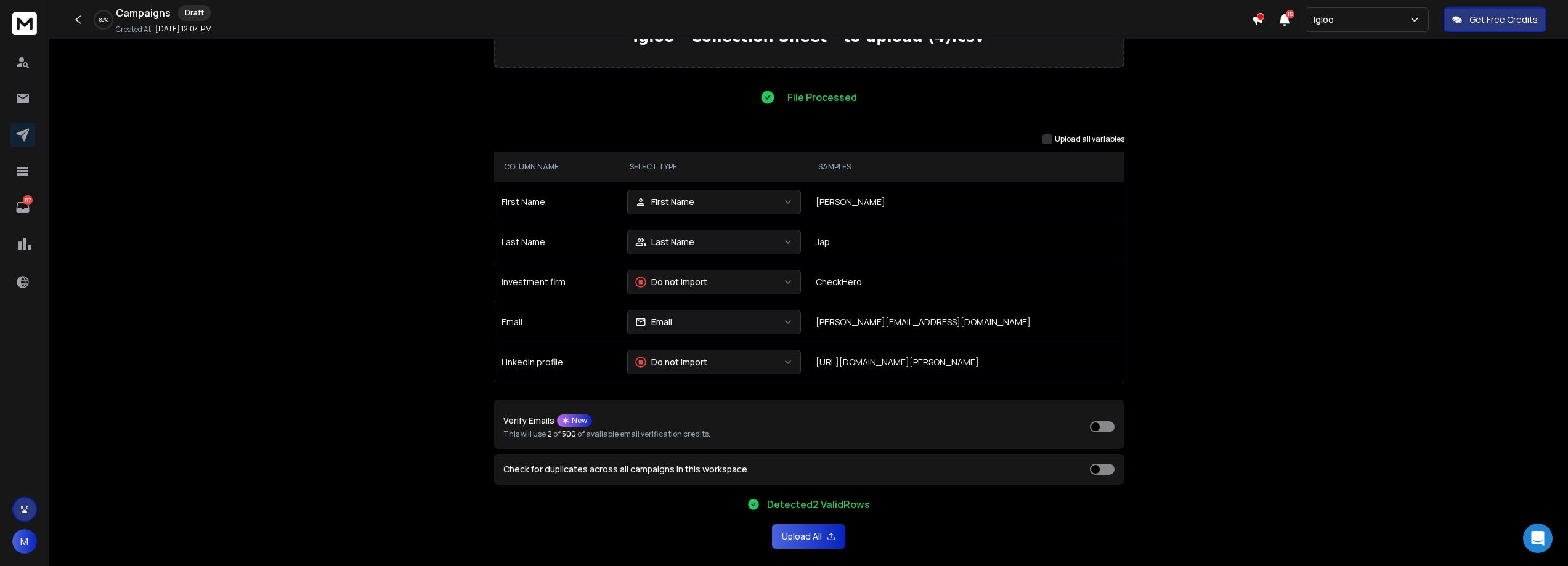
scroll to position [85, 0]
click at [807, 529] on button "Upload All" at bounding box center [809, 534] width 73 height 25
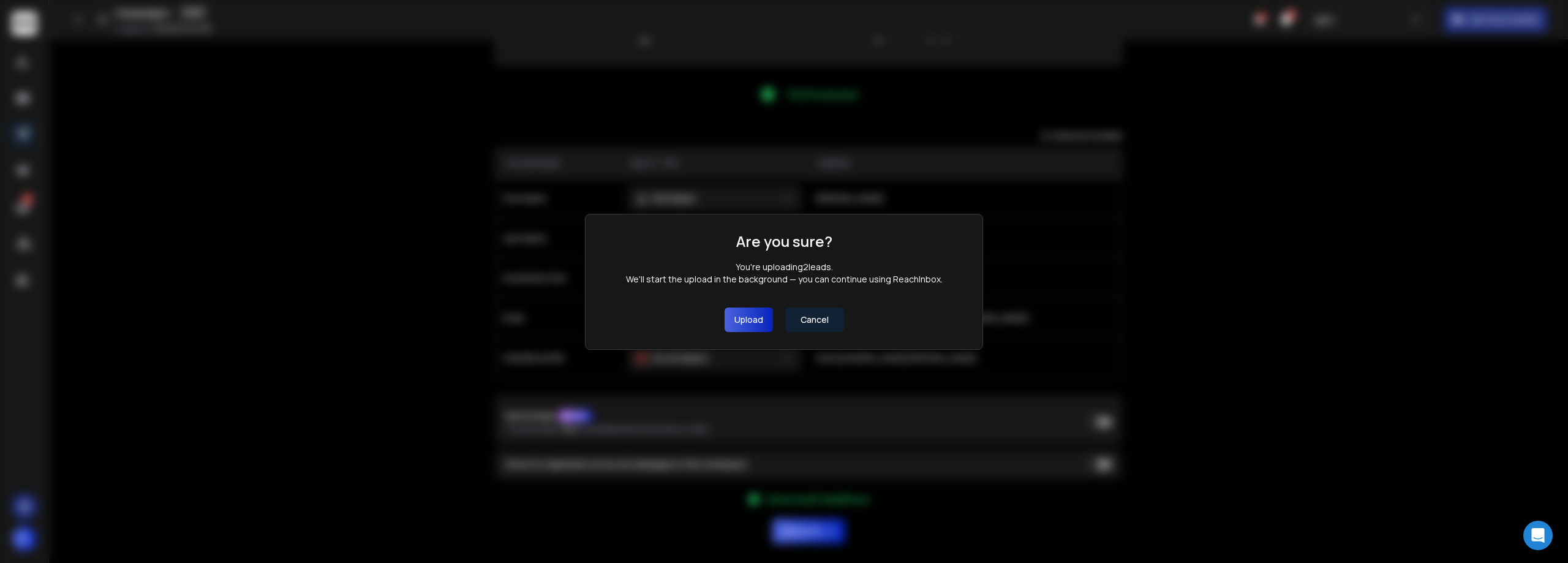
click at [765, 331] on button "Upload" at bounding box center [749, 320] width 48 height 25
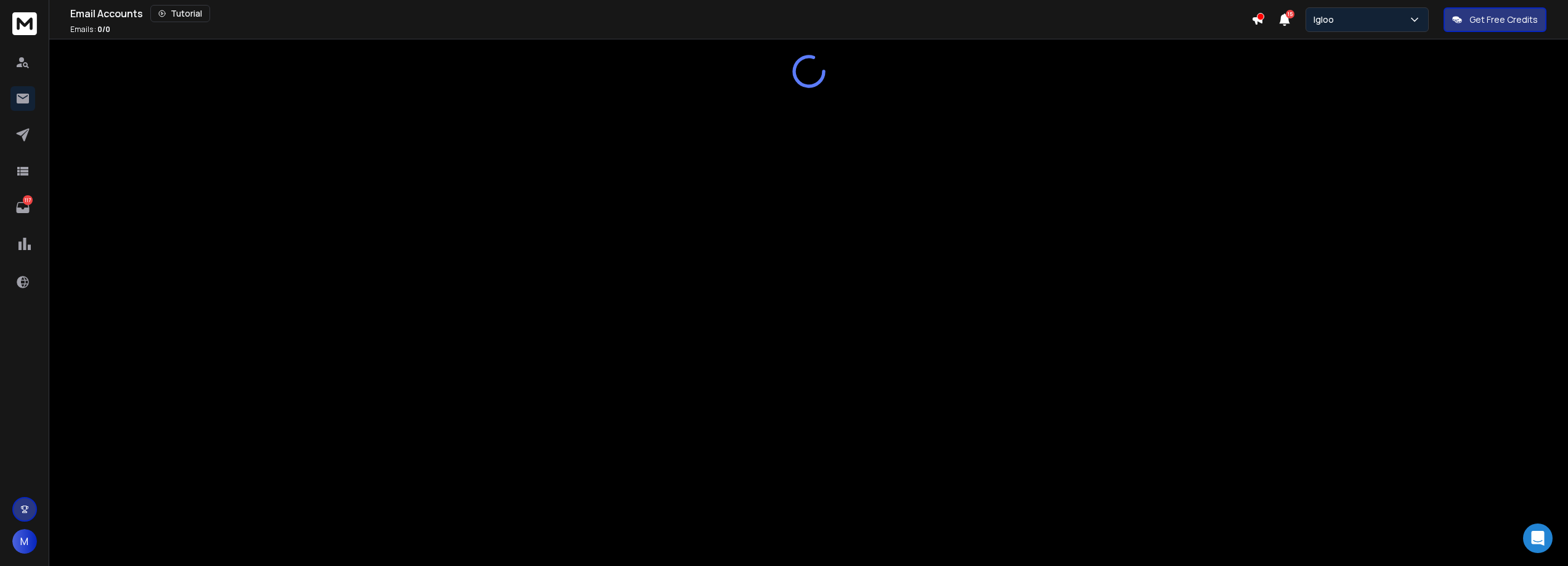
click at [1379, 28] on button "Igloo" at bounding box center [1367, 20] width 123 height 25
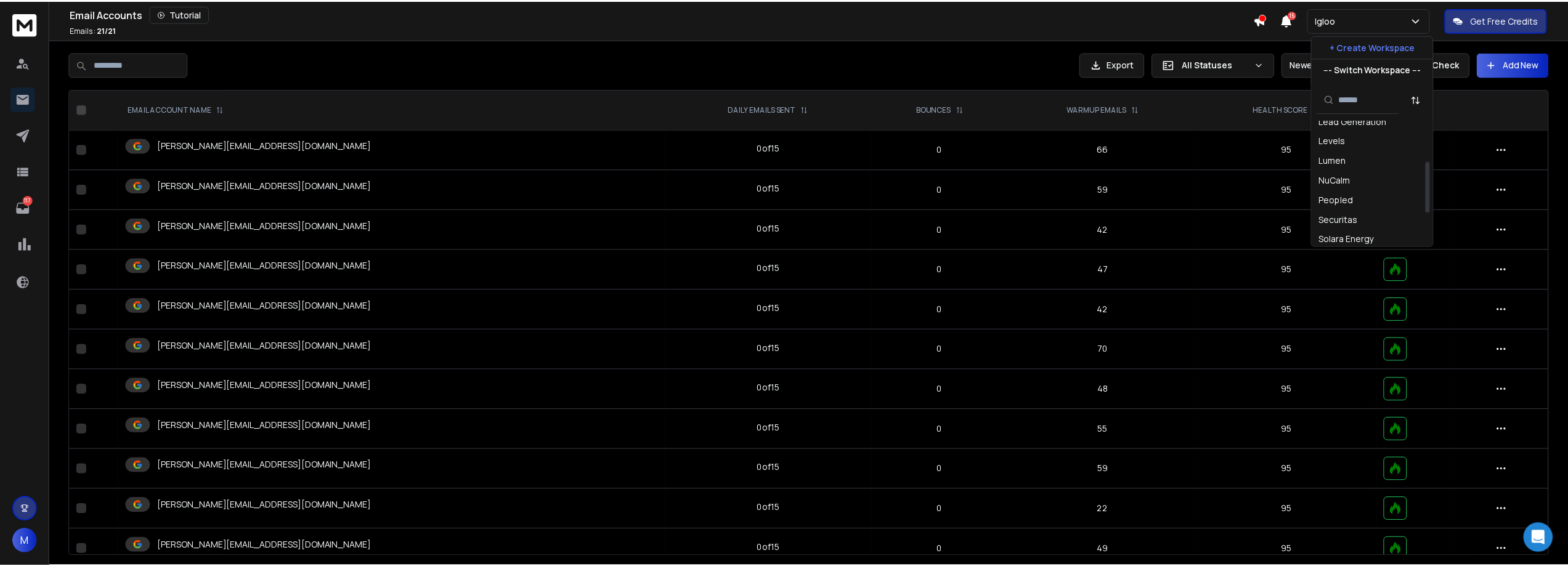
scroll to position [164, 0]
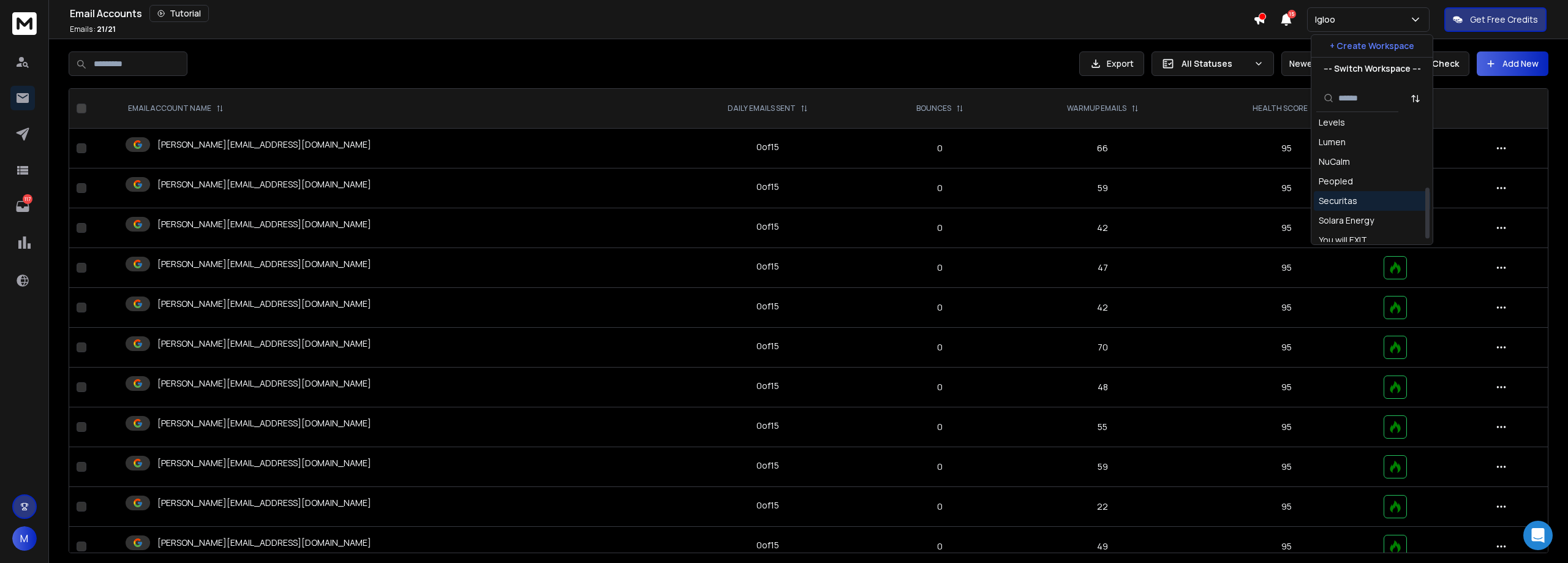
click at [1356, 203] on div "Securitas" at bounding box center [1372, 200] width 116 height 20
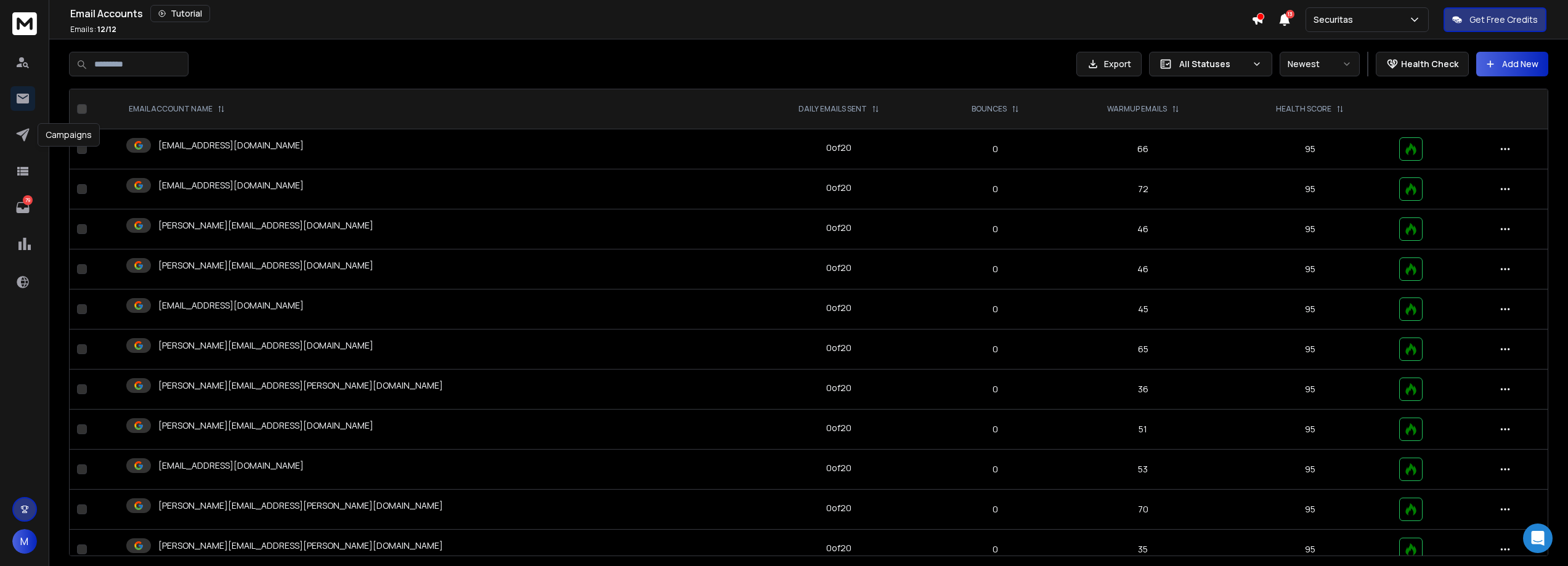
click at [28, 139] on icon at bounding box center [22, 135] width 15 height 14
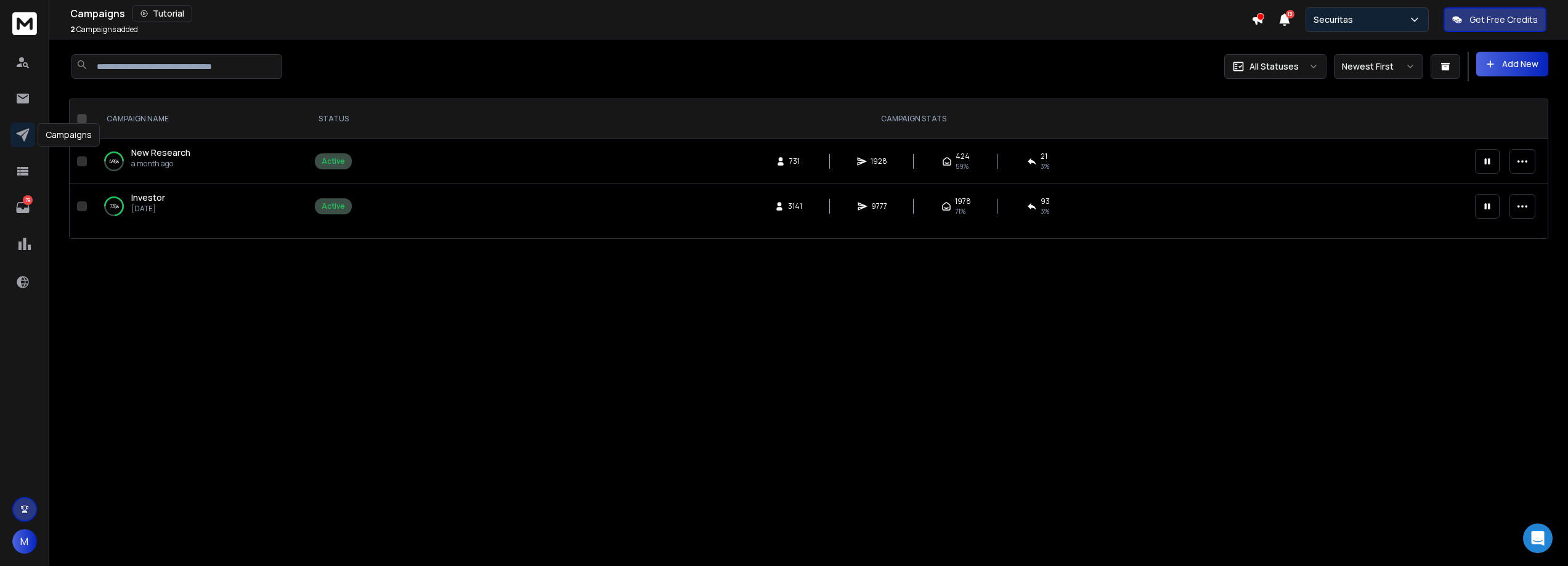
click at [1344, 19] on p "Securitas" at bounding box center [1335, 20] width 44 height 12
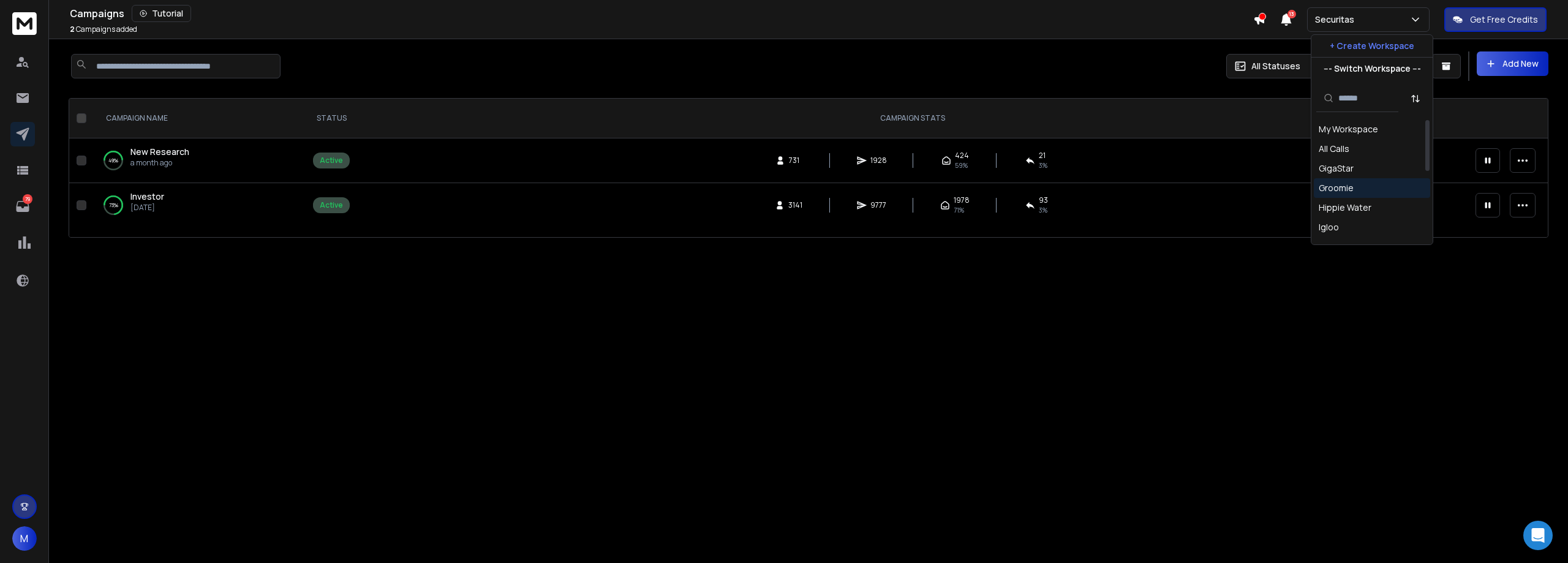
click at [1352, 194] on div "Groomie" at bounding box center [1372, 188] width 116 height 20
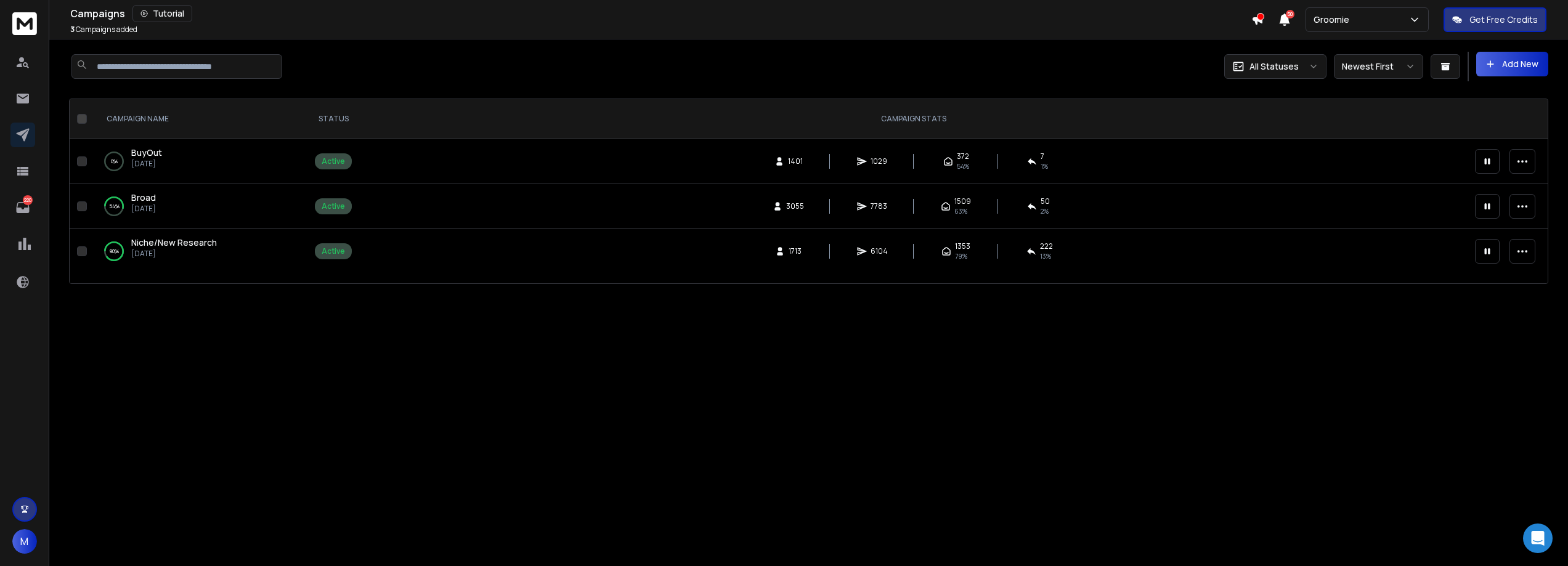
click at [202, 246] on span "Niche/New Research" at bounding box center [174, 242] width 86 height 12
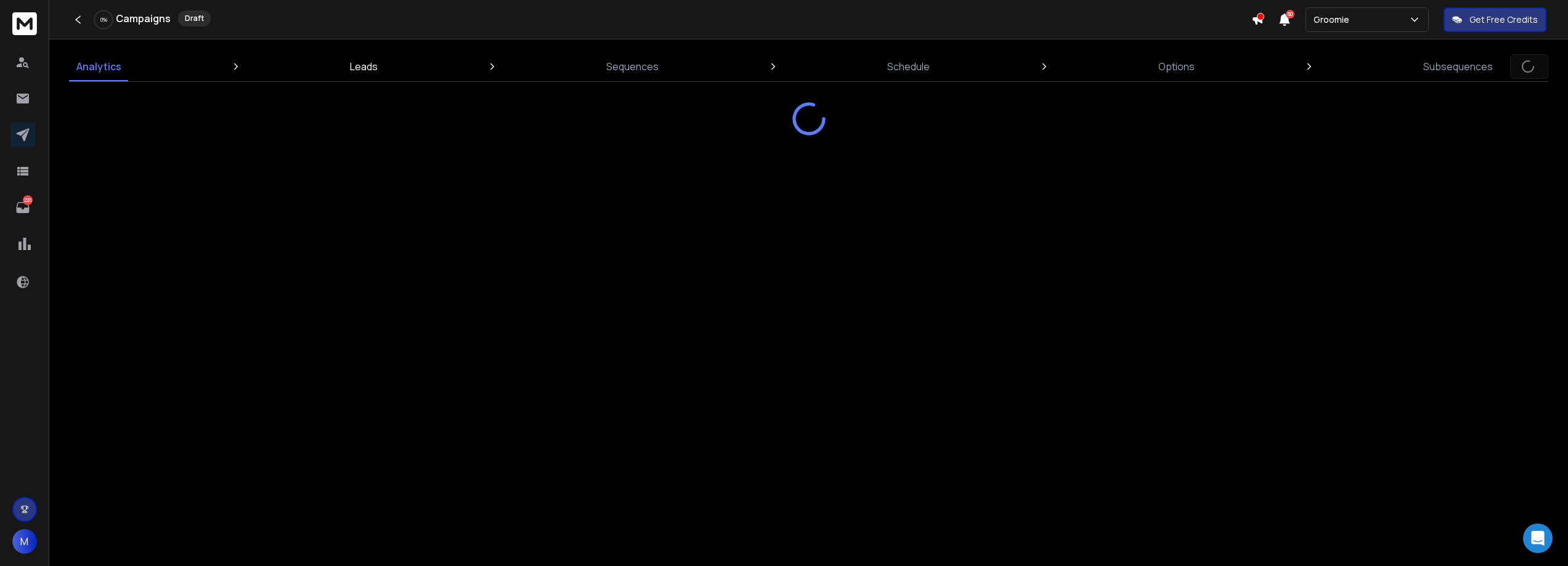
click at [372, 75] on link "Leads" at bounding box center [364, 66] width 43 height 30
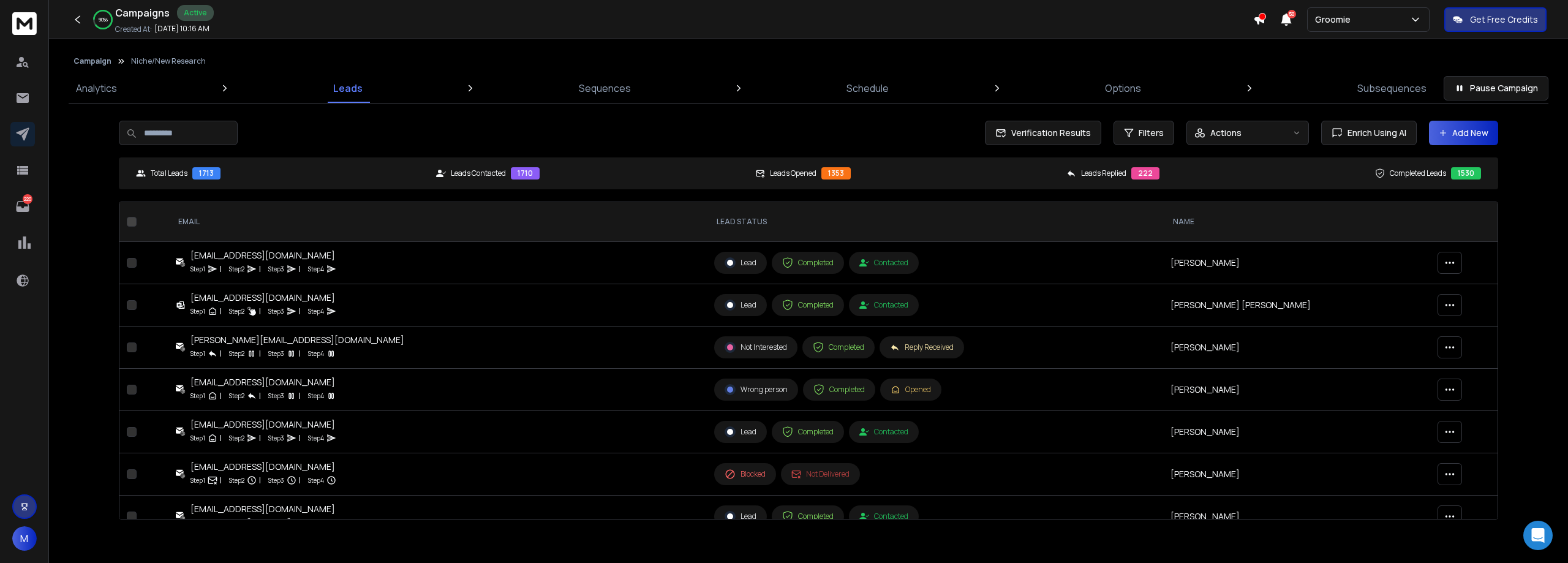
click at [1481, 131] on button "Add New" at bounding box center [1464, 133] width 69 height 25
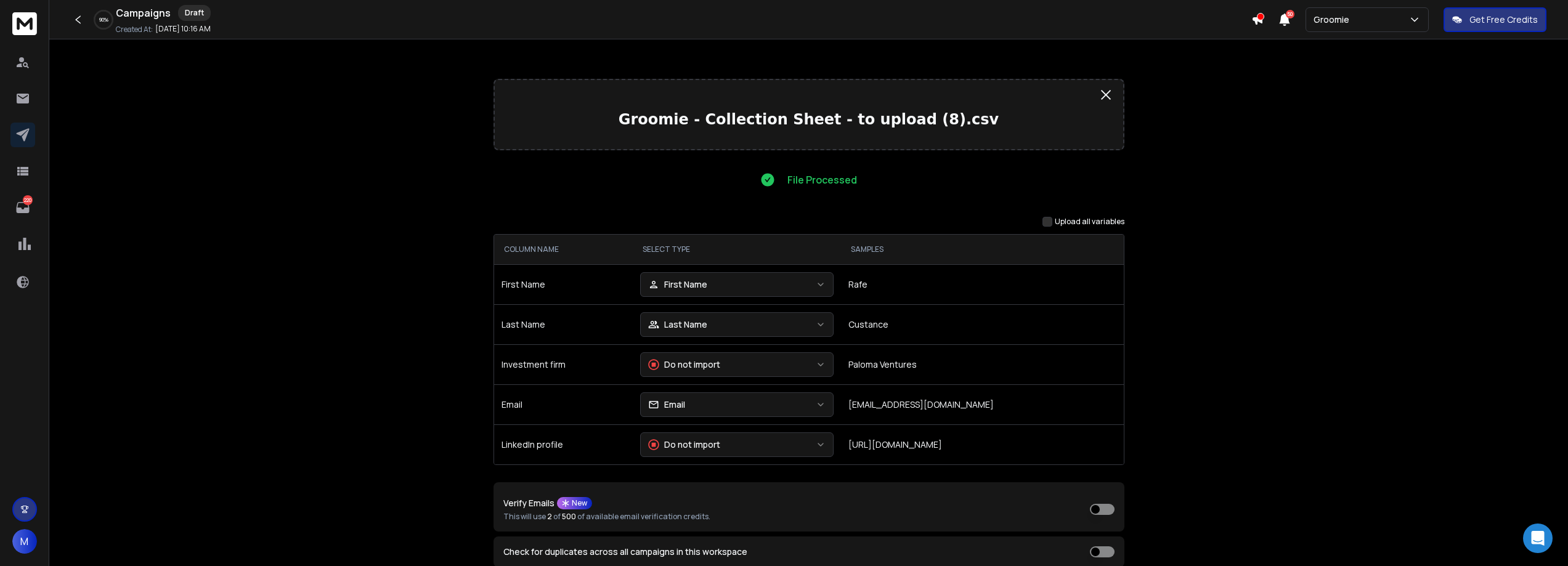
drag, startPoint x: 413, startPoint y: 125, endPoint x: 437, endPoint y: 121, distance: 24.3
click at [413, 125] on div "Groomie - Collection Sheet - to upload (8).csv File Processed Upload all variab…" at bounding box center [784, 325] width 1568 height 651
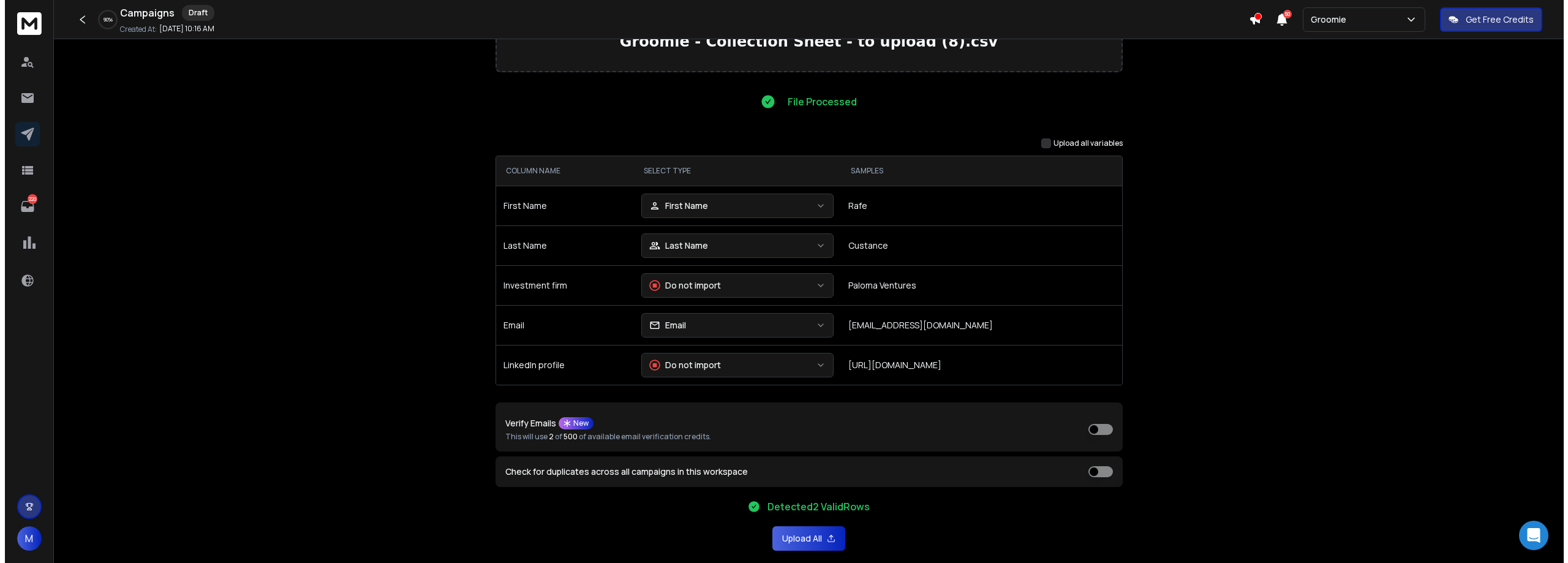
scroll to position [84, 0]
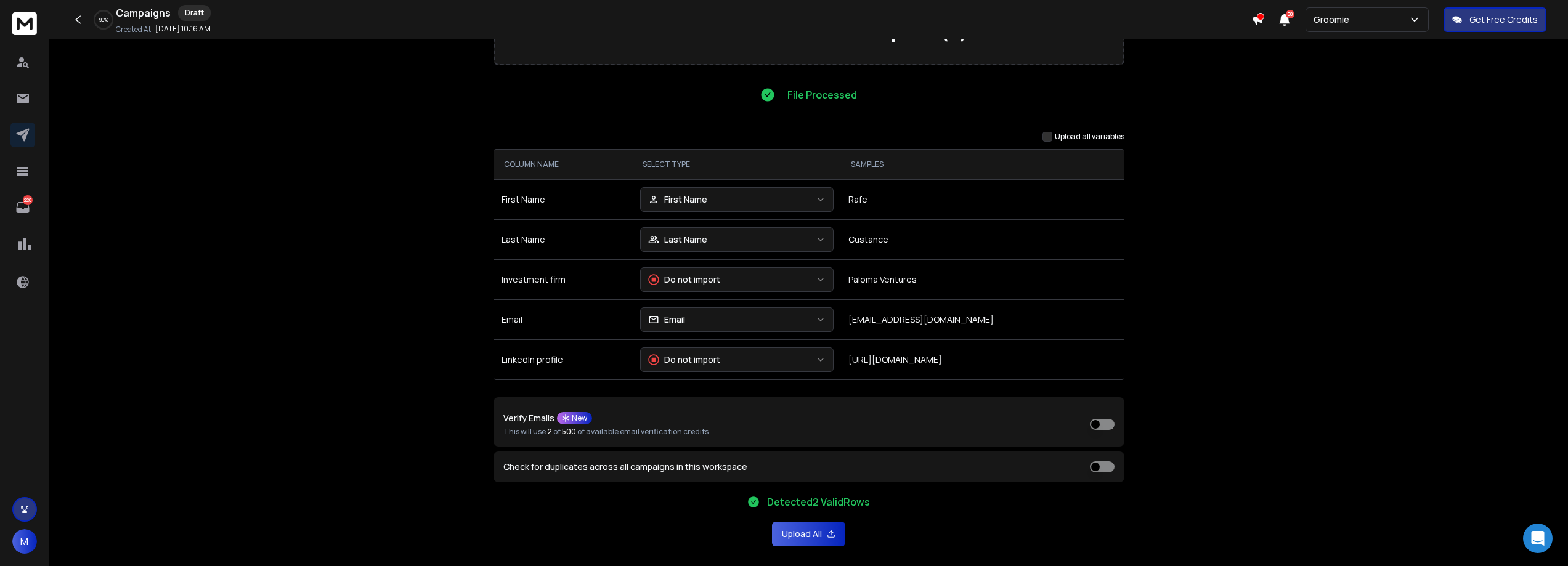
click at [803, 543] on button "Upload All" at bounding box center [809, 534] width 73 height 25
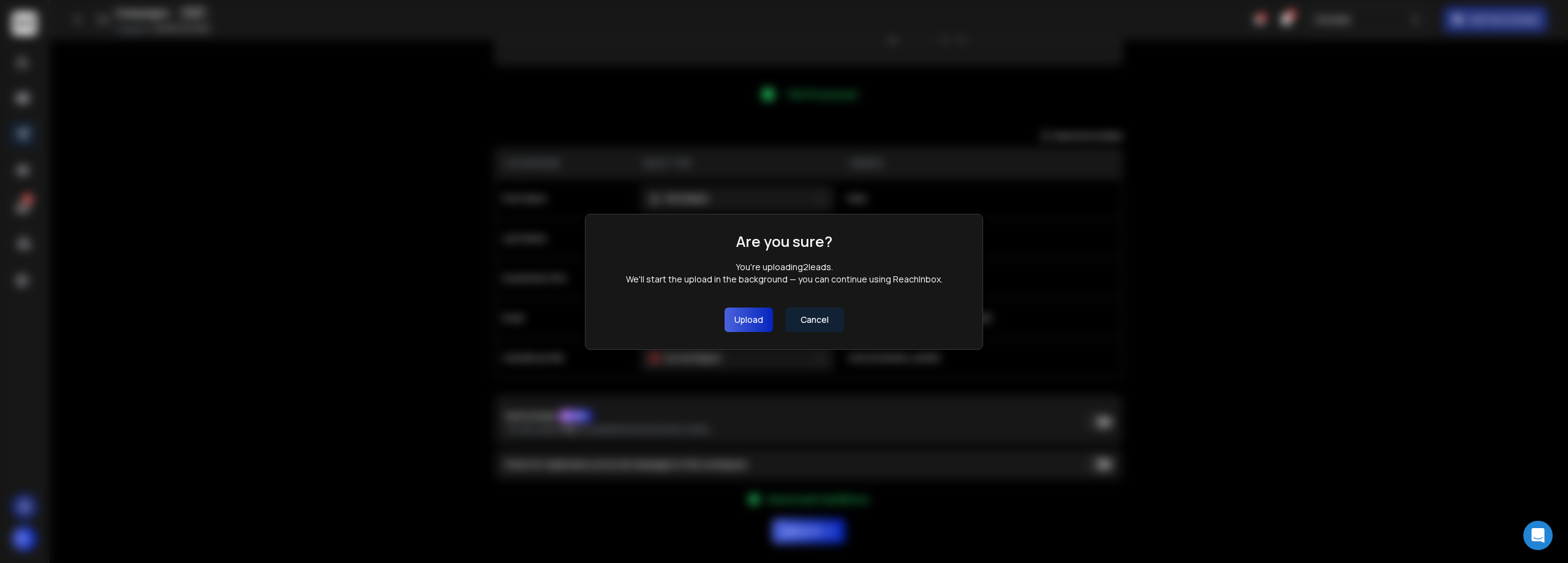
click at [728, 315] on button "Upload" at bounding box center [749, 320] width 48 height 25
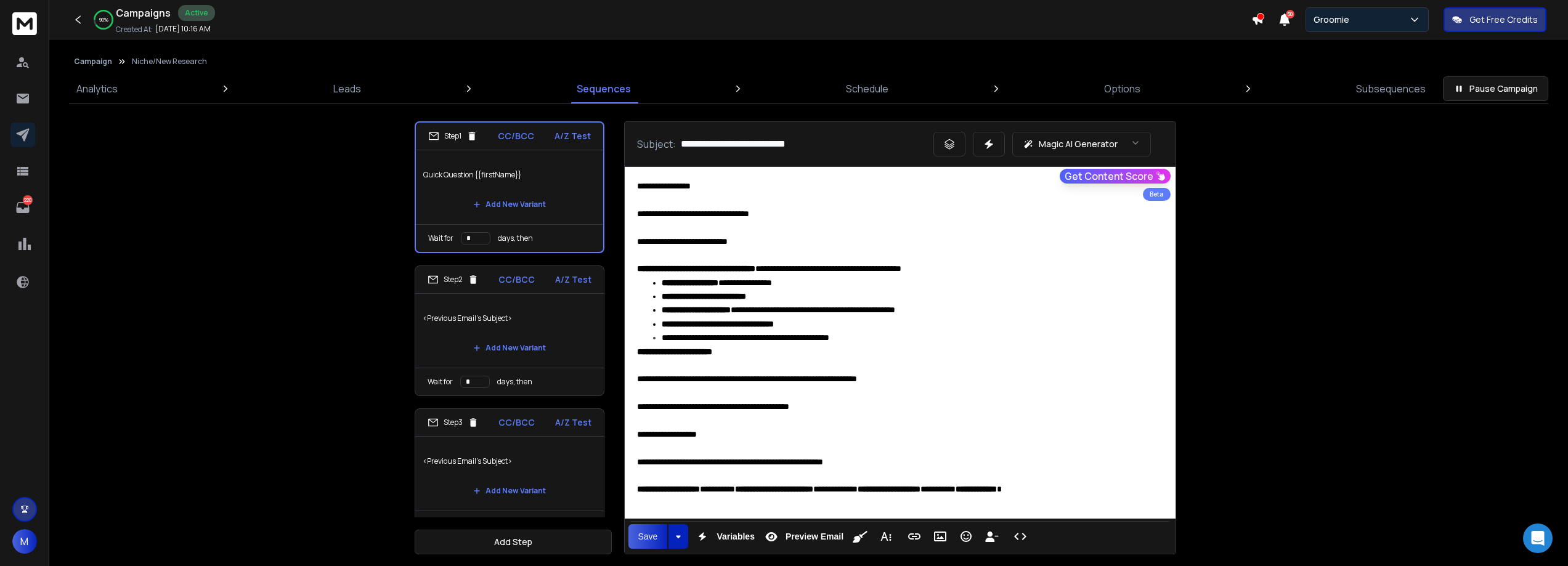
click at [1341, 29] on button "Groomie" at bounding box center [1367, 20] width 123 height 25
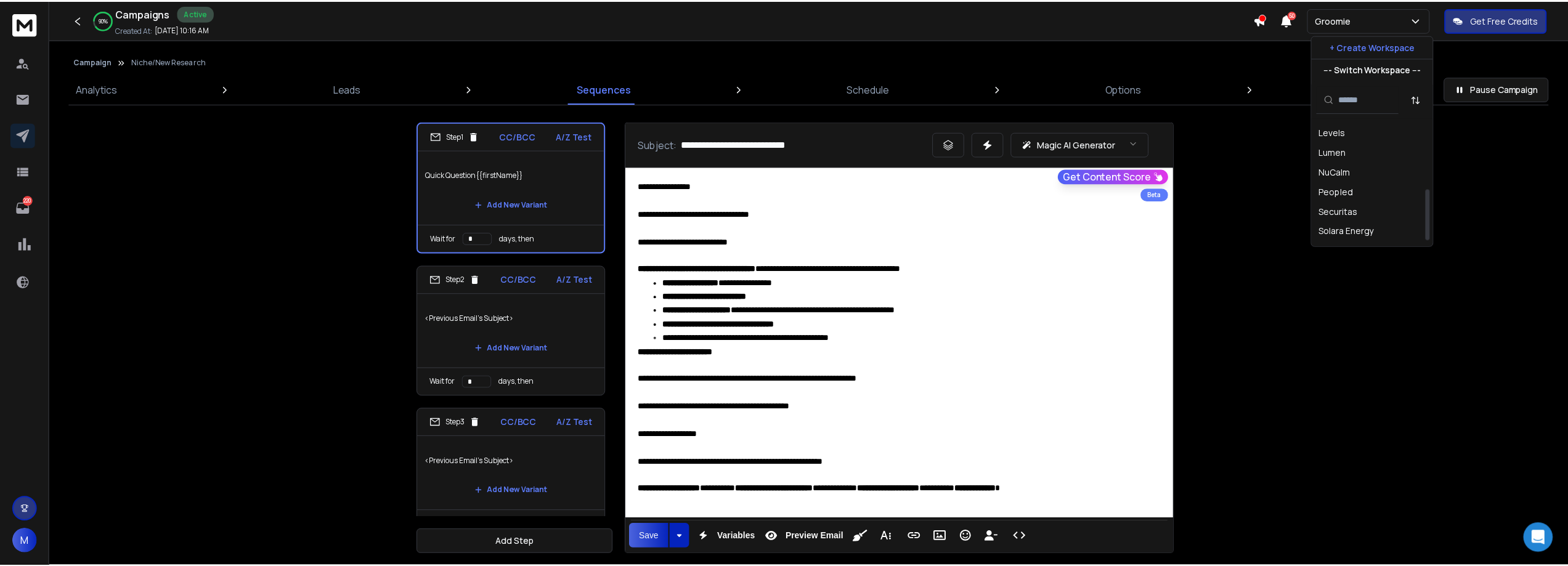
scroll to position [164, 0]
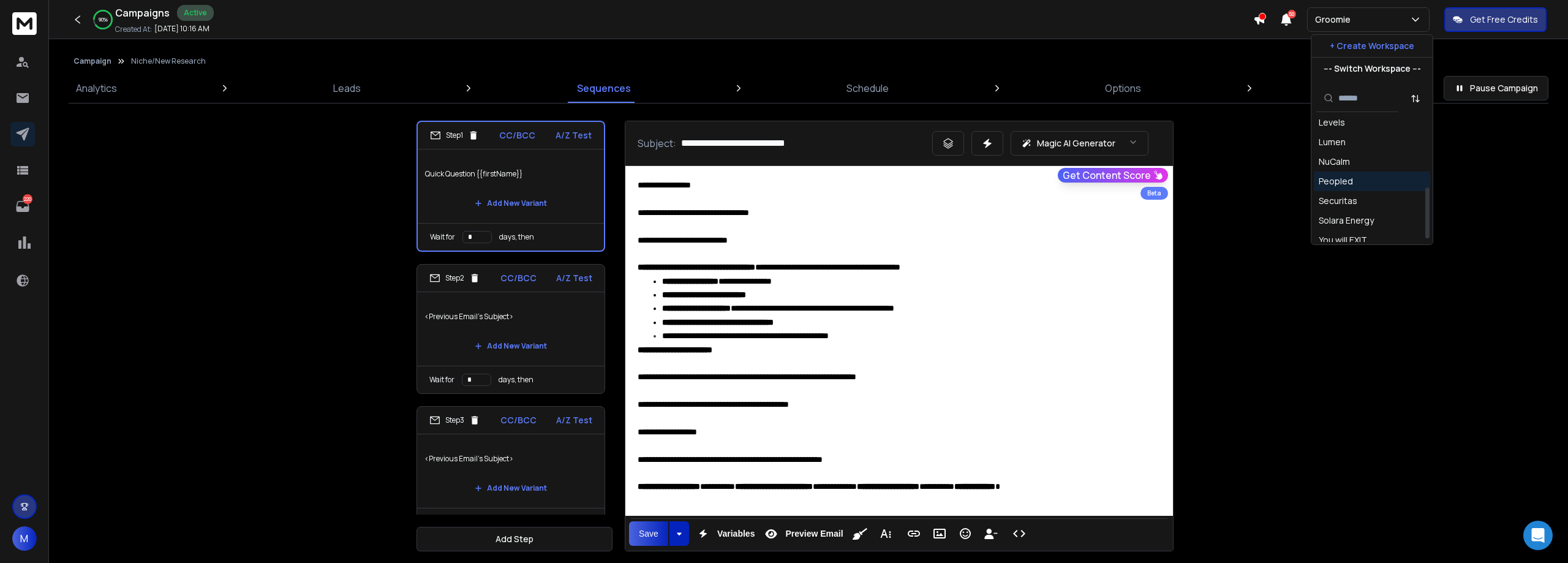
click at [1391, 185] on div "Peopled" at bounding box center [1372, 181] width 116 height 20
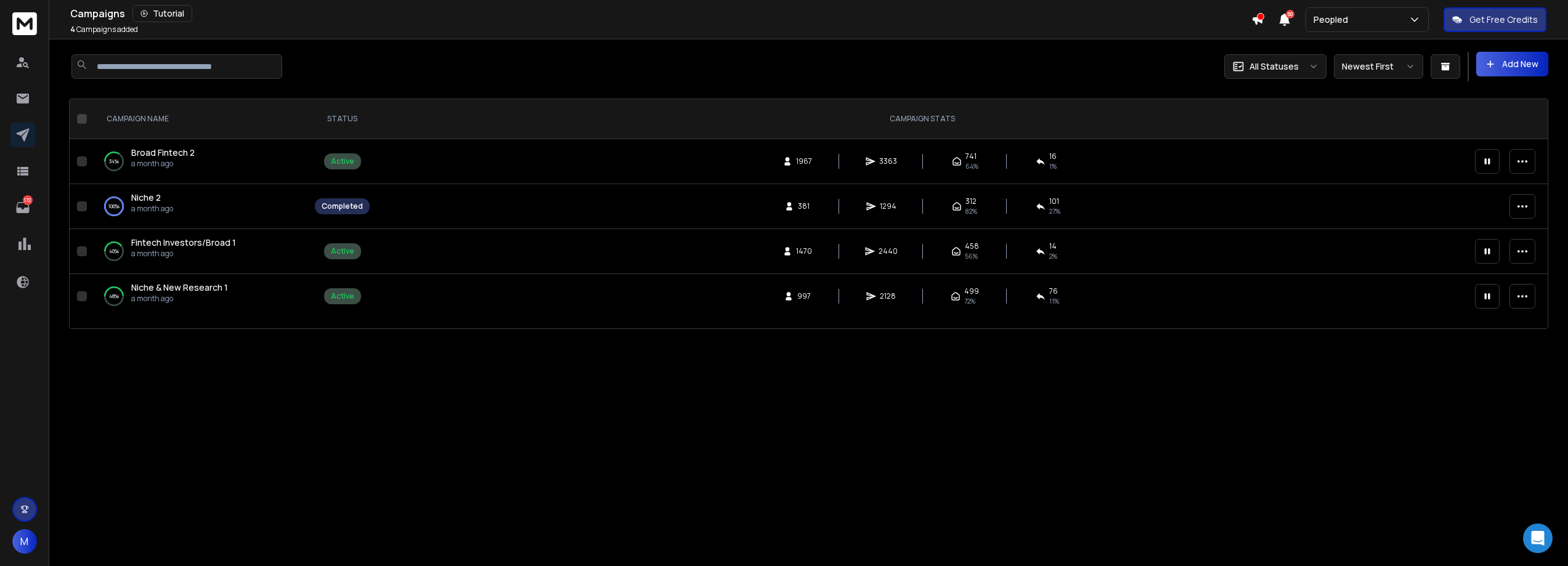
click at [170, 205] on p "a month ago" at bounding box center [152, 208] width 42 height 10
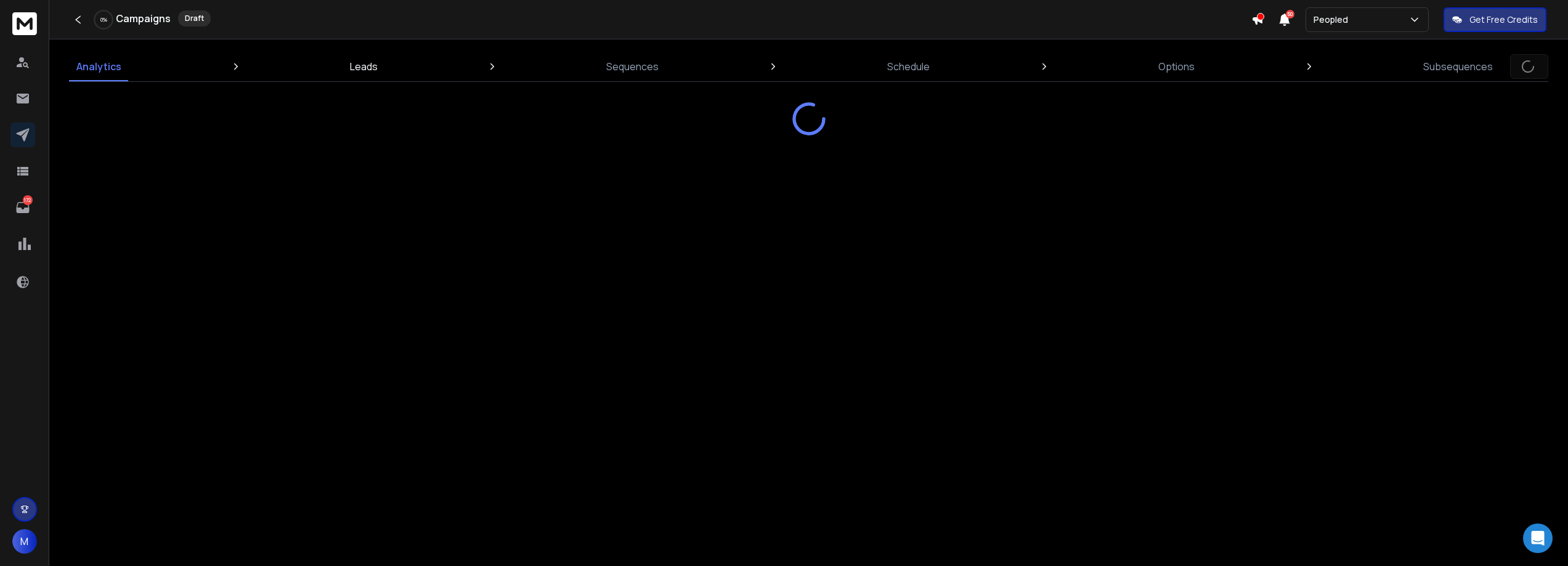
click at [369, 66] on p "Leads" at bounding box center [364, 66] width 28 height 14
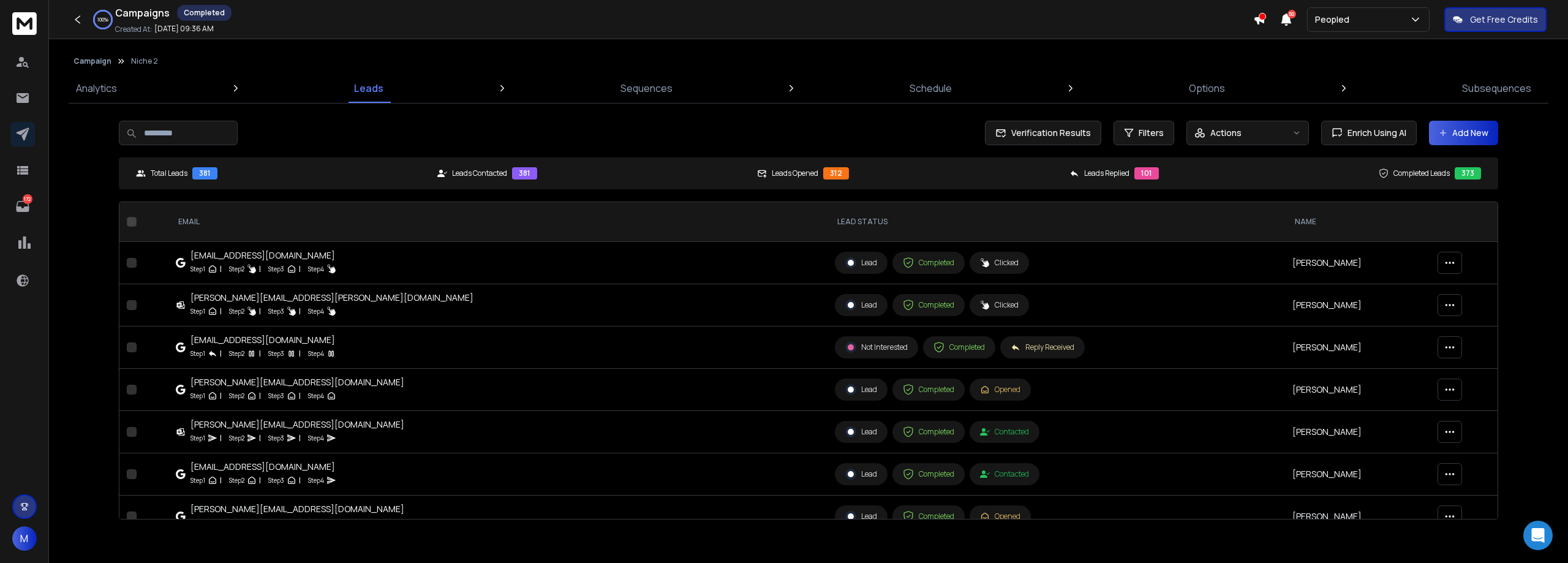
click at [1472, 130] on button "Add New" at bounding box center [1464, 133] width 69 height 25
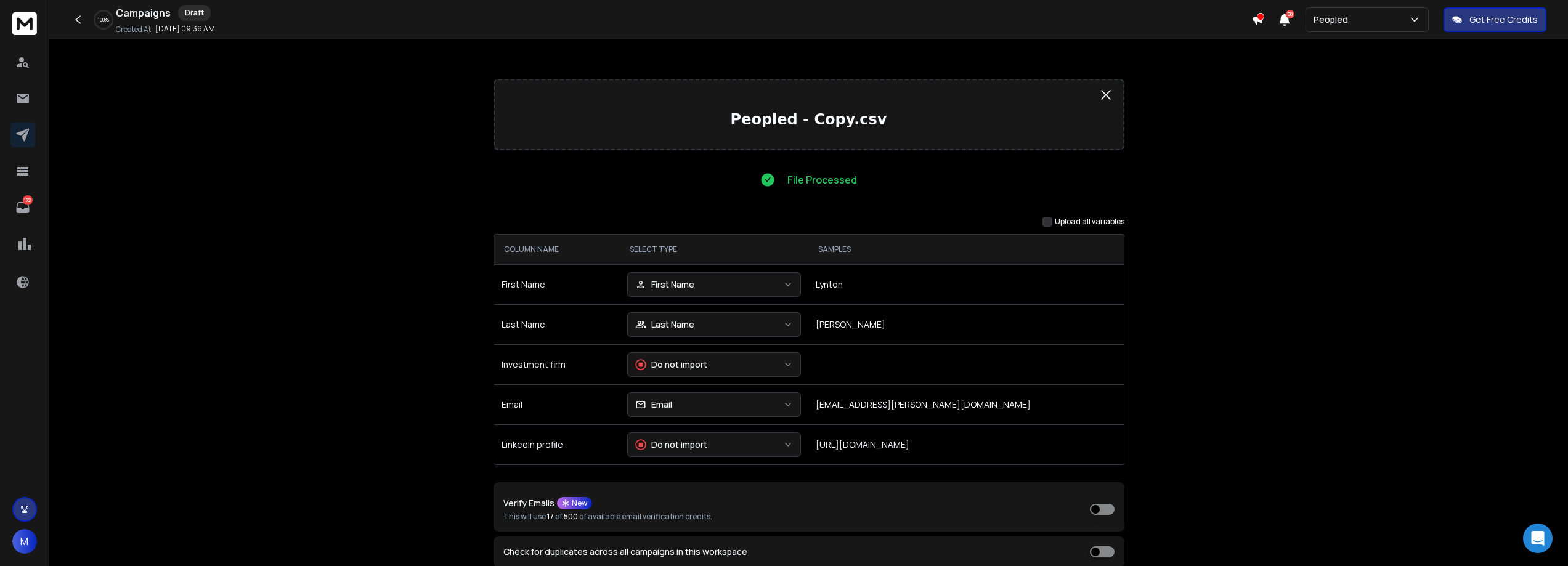
click at [390, 207] on div "Peopled - Copy.csv File Processed Upload all variables COLUMN NAME SELECT TYPE …" at bounding box center [784, 325] width 1568 height 651
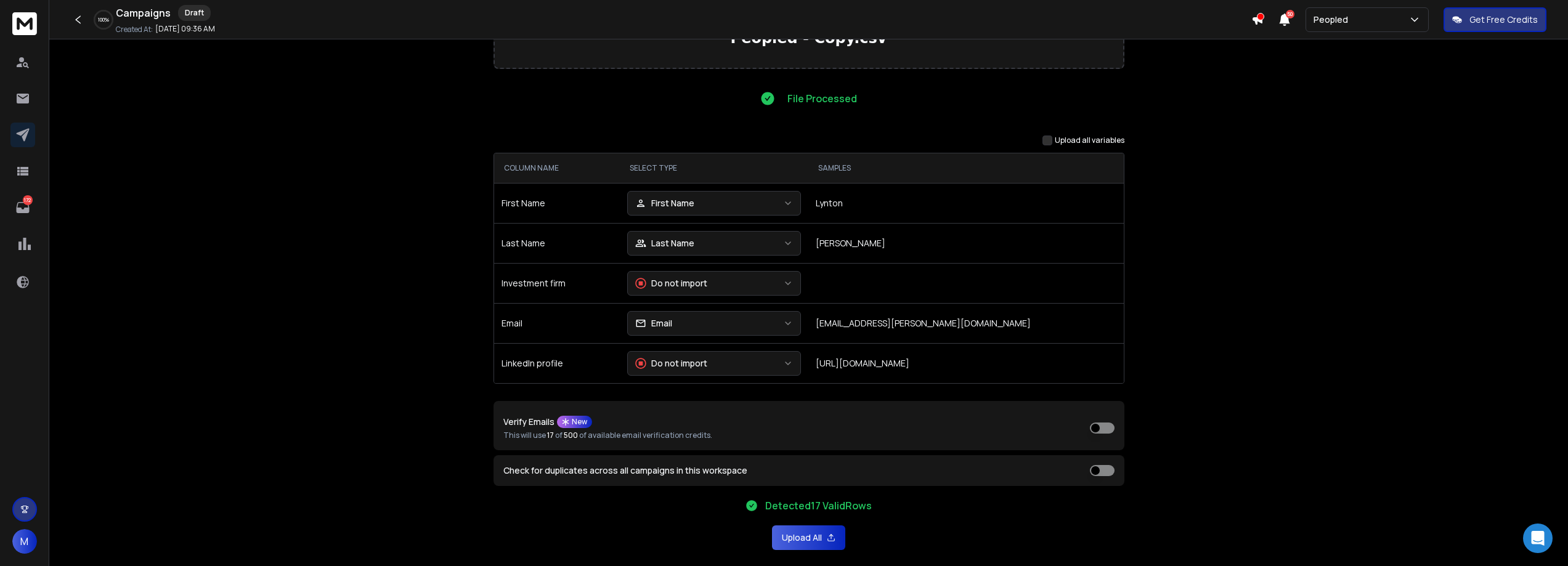
scroll to position [82, 0]
click at [796, 534] on button "Upload All" at bounding box center [809, 537] width 73 height 25
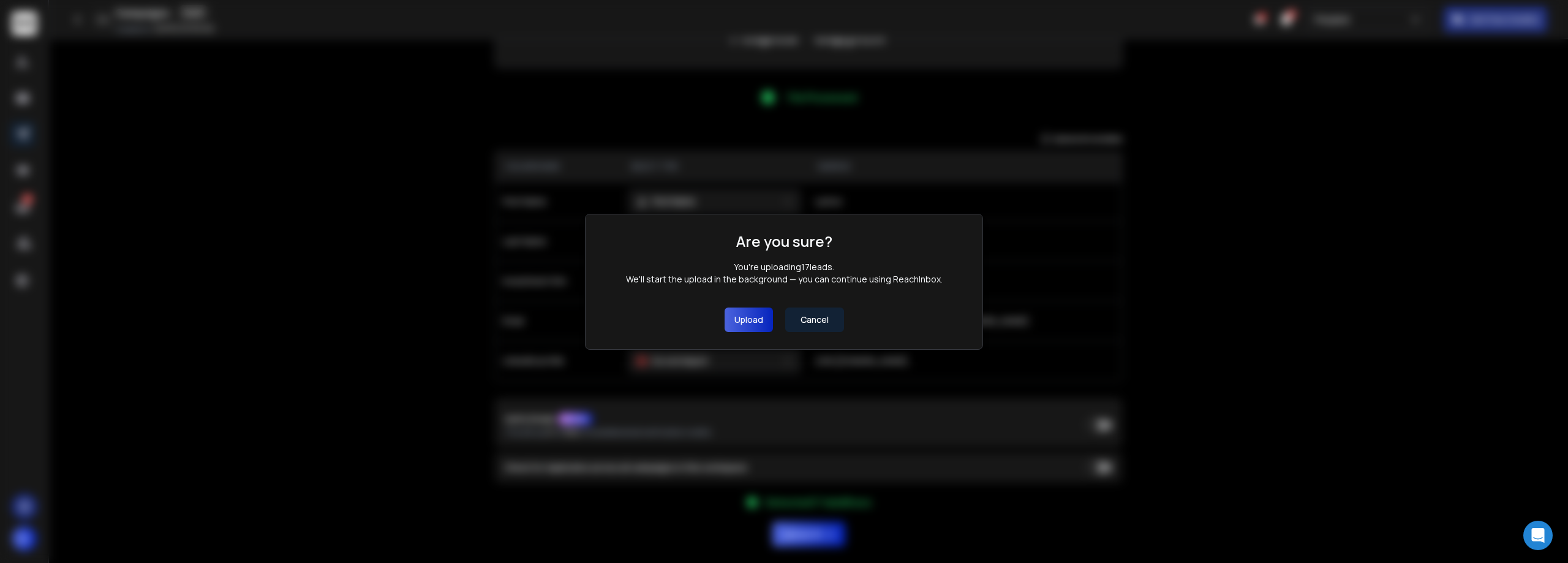
click at [751, 325] on button "Upload" at bounding box center [749, 320] width 48 height 25
